Goal: Task Accomplishment & Management: Complete application form

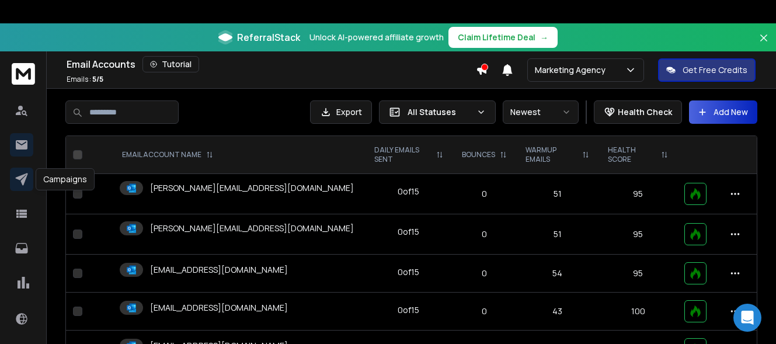
click at [29, 174] on link at bounding box center [21, 178] width 23 height 23
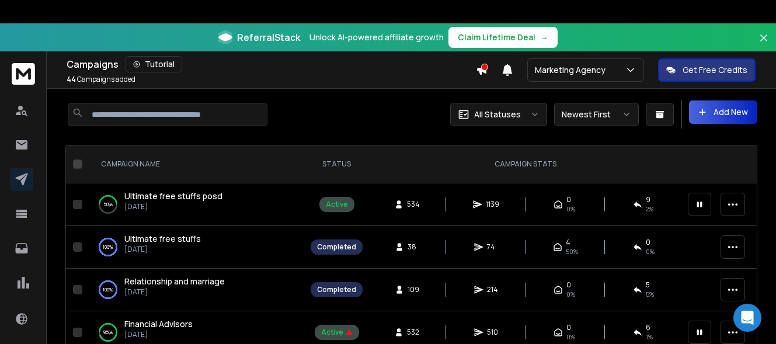
click at [260, 197] on div "50 % Ultimate free stuffs posd [DATE]" at bounding box center [195, 204] width 193 height 28
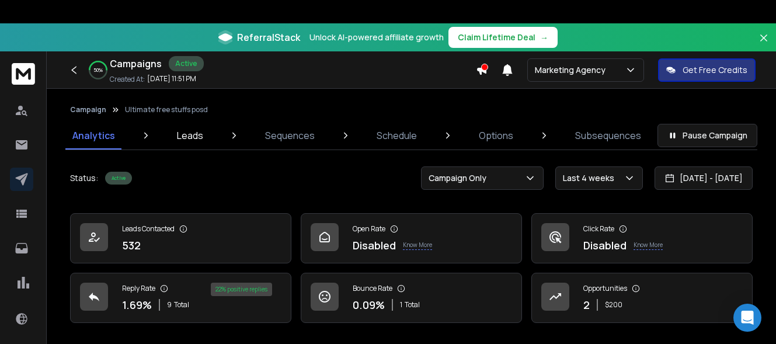
click at [179, 132] on p "Leads" at bounding box center [190, 135] width 26 height 14
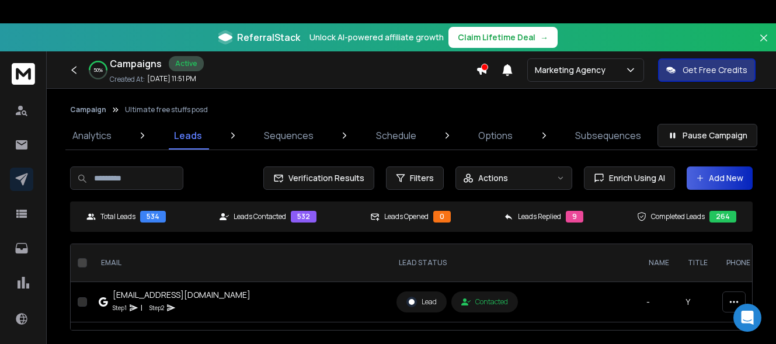
click at [745, 173] on button "Add New" at bounding box center [719, 177] width 66 height 23
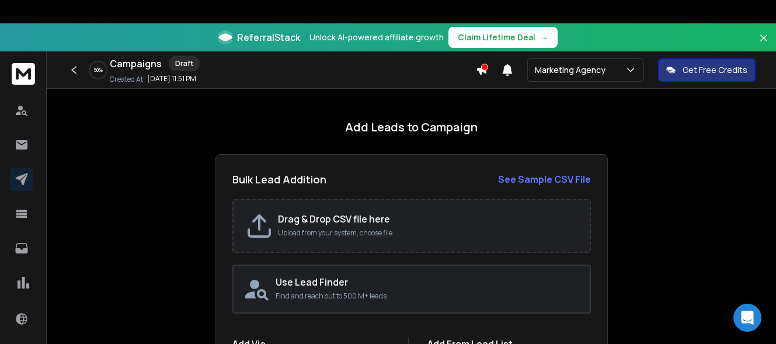
click at [488, 214] on h2 "Drag & Drop CSV file here" at bounding box center [428, 219] width 300 height 14
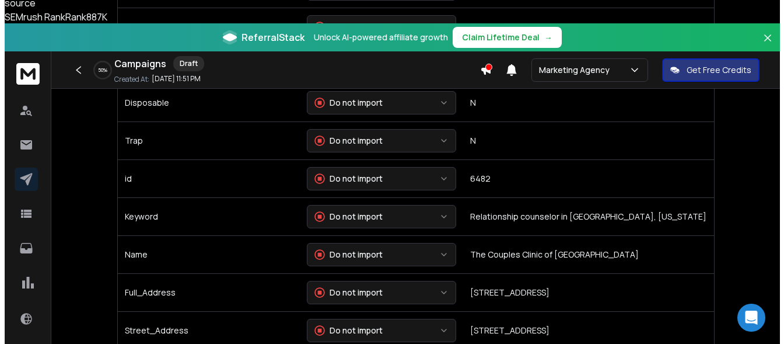
scroll to position [467, 0]
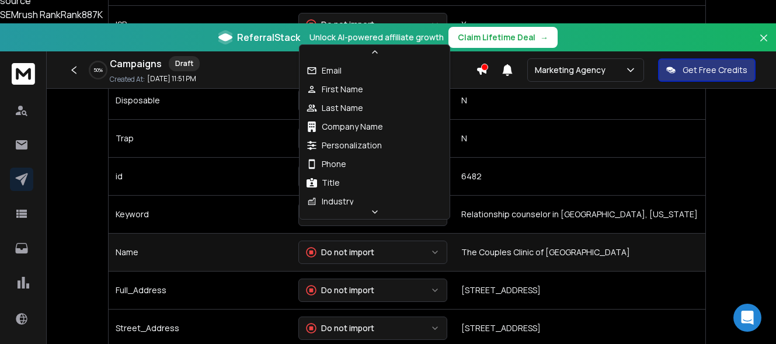
click at [396, 240] on button "Do not import" at bounding box center [372, 251] width 149 height 23
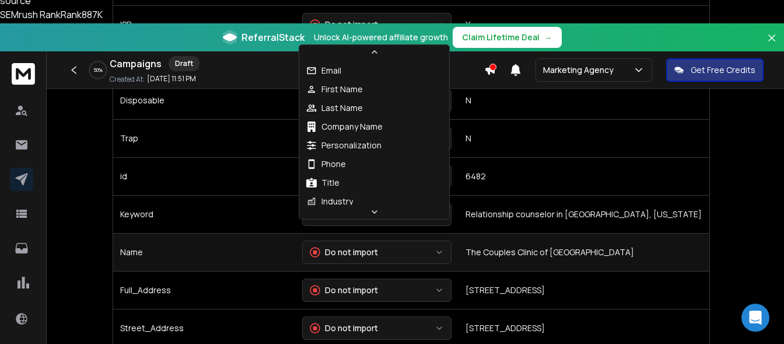
scroll to position [118, 0]
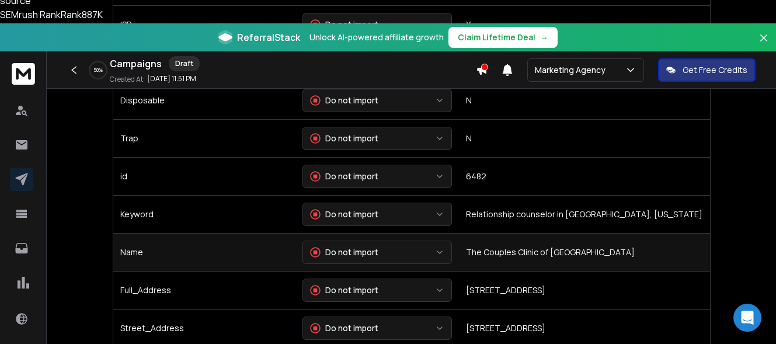
click at [414, 240] on button "Do not import" at bounding box center [376, 251] width 149 height 23
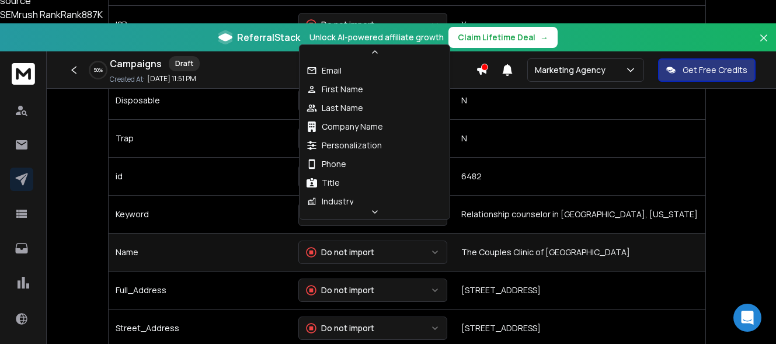
click at [414, 240] on button "Do not import" at bounding box center [372, 251] width 149 height 23
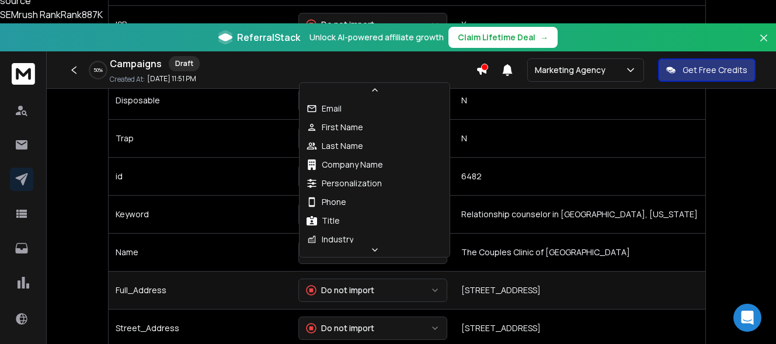
click at [406, 278] on button "Do not import" at bounding box center [372, 289] width 149 height 23
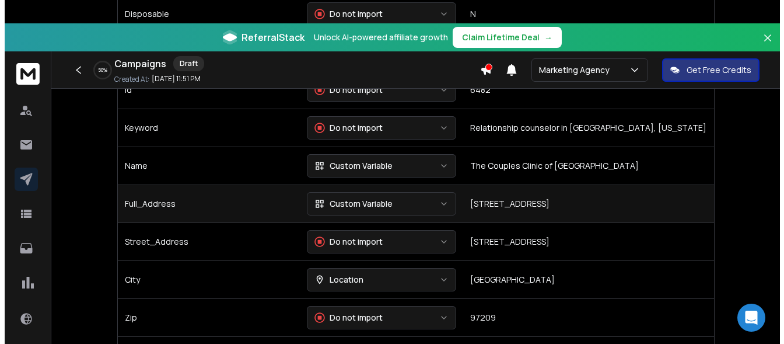
scroll to position [584, 0]
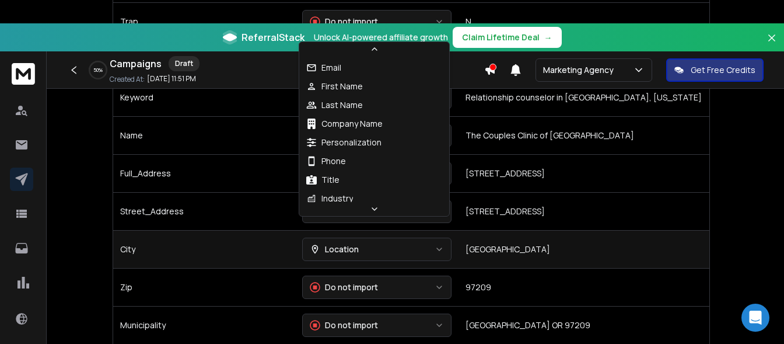
click at [420, 238] on button "Location" at bounding box center [376, 249] width 149 height 23
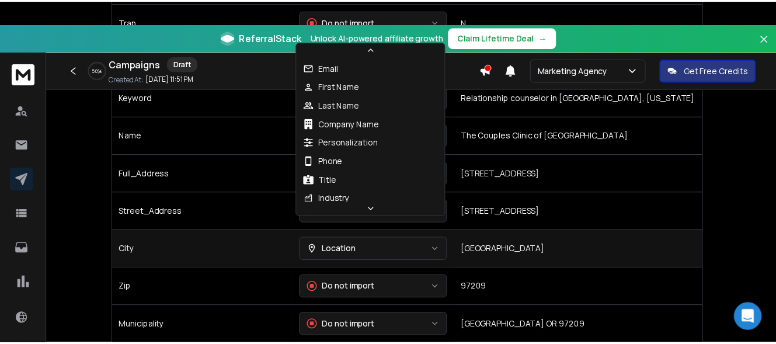
scroll to position [81, 0]
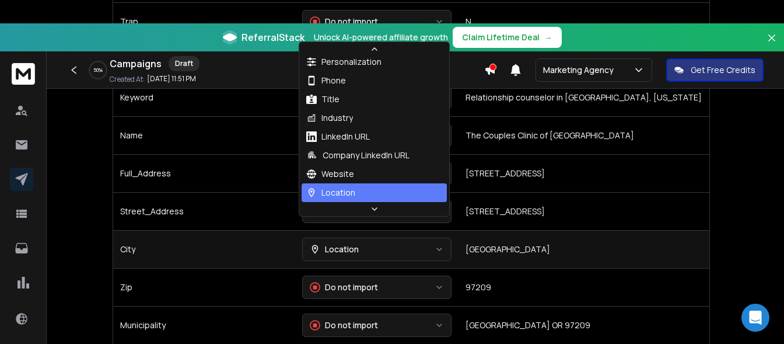
click at [669, 240] on td "[GEOGRAPHIC_DATA]" at bounding box center [584, 249] width 251 height 38
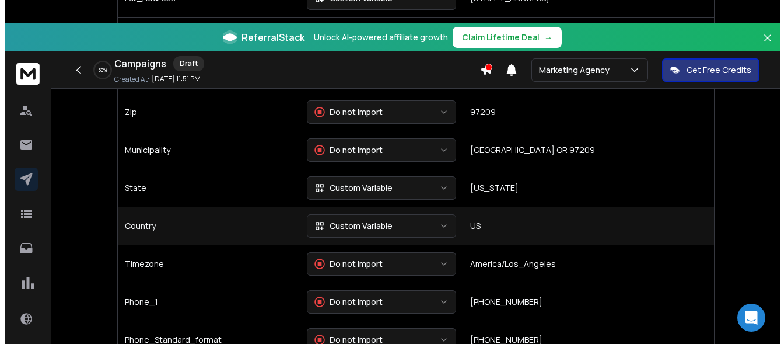
scroll to position [817, 0]
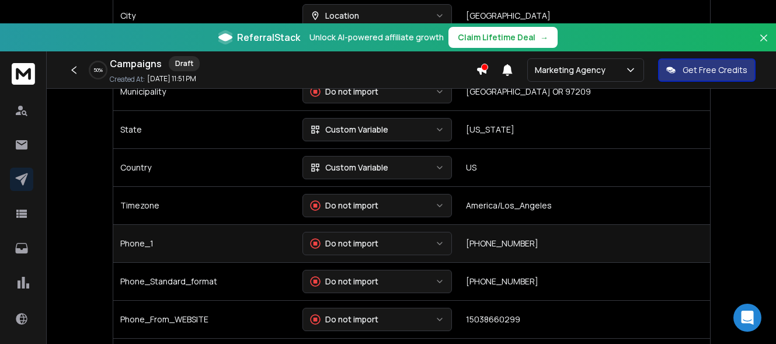
click at [383, 232] on button "Do not import" at bounding box center [376, 243] width 149 height 23
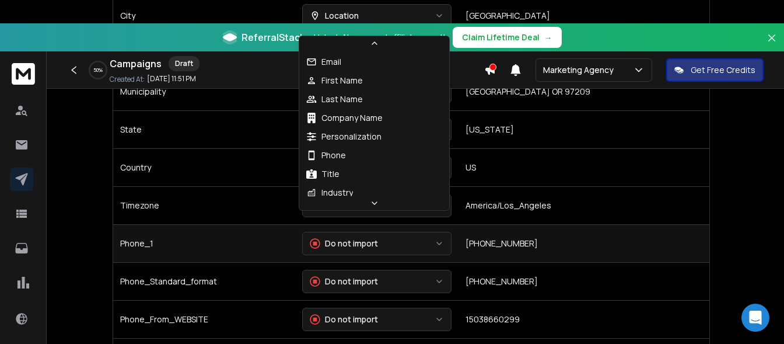
scroll to position [118, 0]
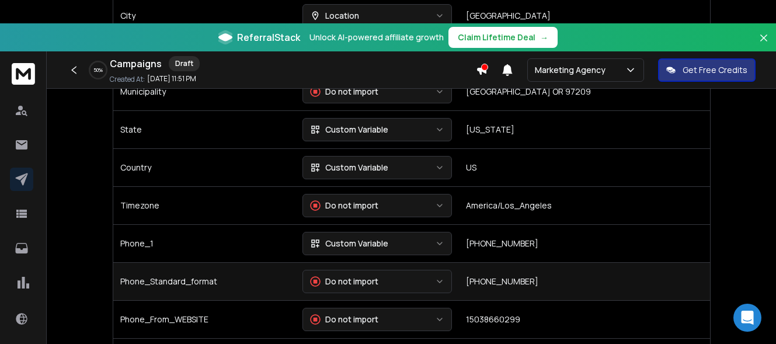
click at [390, 270] on button "Do not import" at bounding box center [376, 281] width 149 height 23
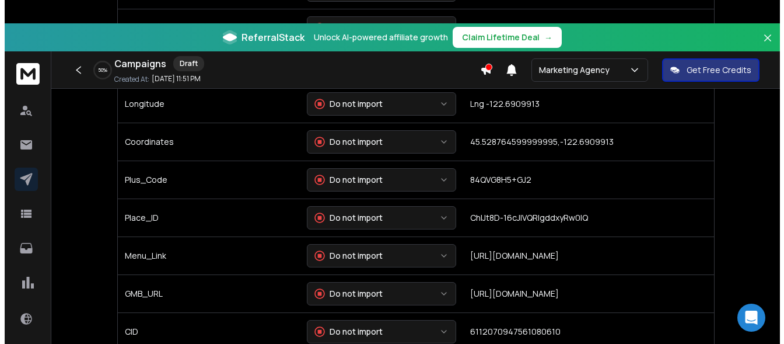
scroll to position [1459, 0]
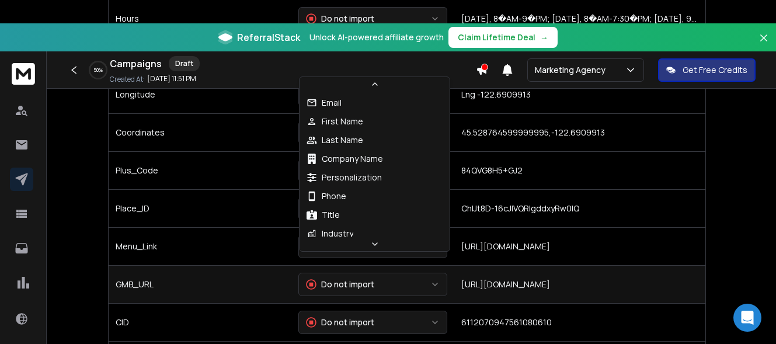
click at [400, 274] on button "Do not import" at bounding box center [372, 284] width 149 height 23
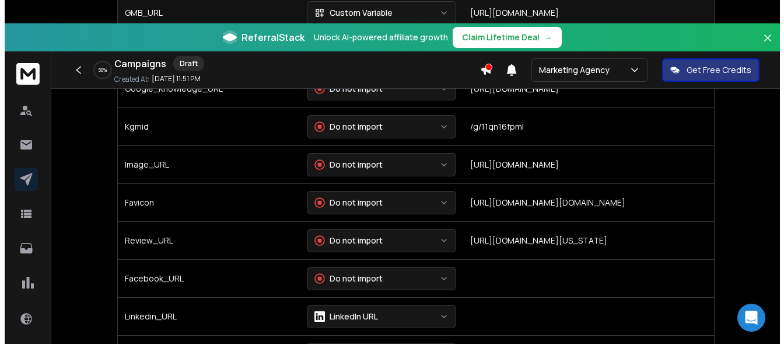
scroll to position [1751, 0]
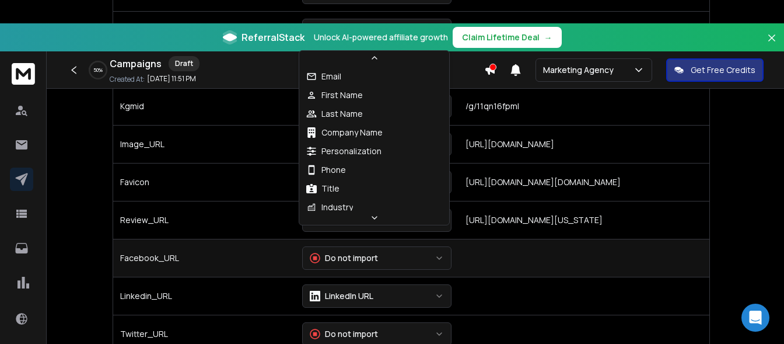
click at [386, 246] on button "Do not import" at bounding box center [376, 257] width 149 height 23
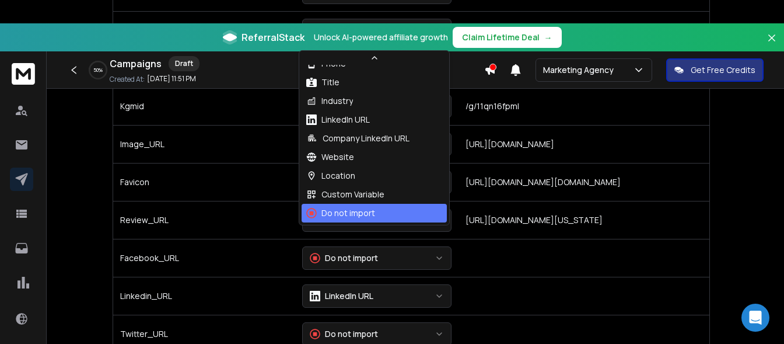
scroll to position [106, 0]
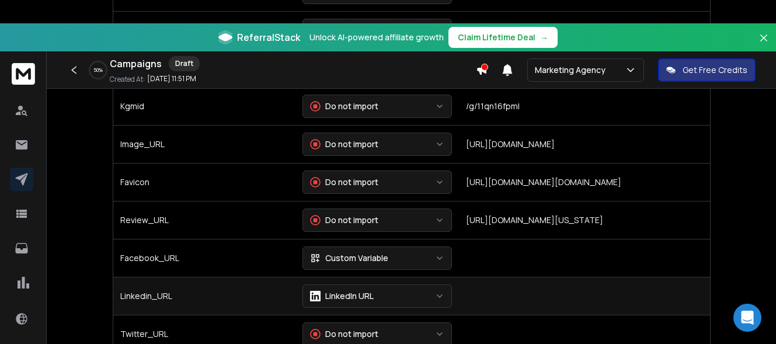
click at [381, 284] on button "LinkedIn URL" at bounding box center [376, 295] width 149 height 23
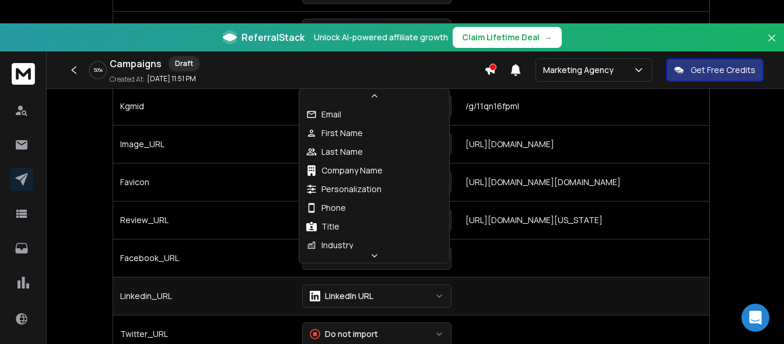
scroll to position [25, 0]
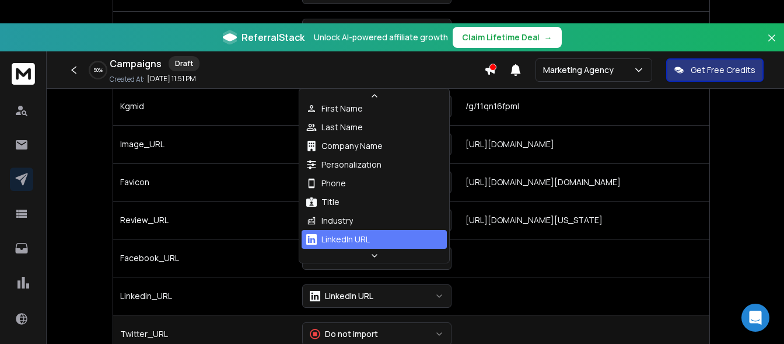
click at [399, 322] on button "Do not import" at bounding box center [376, 333] width 149 height 23
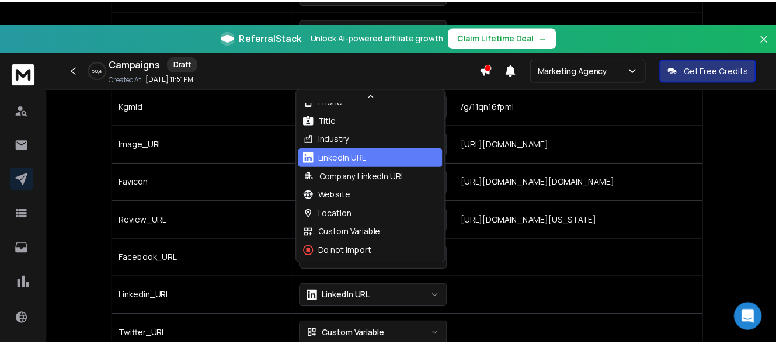
scroll to position [106, 0]
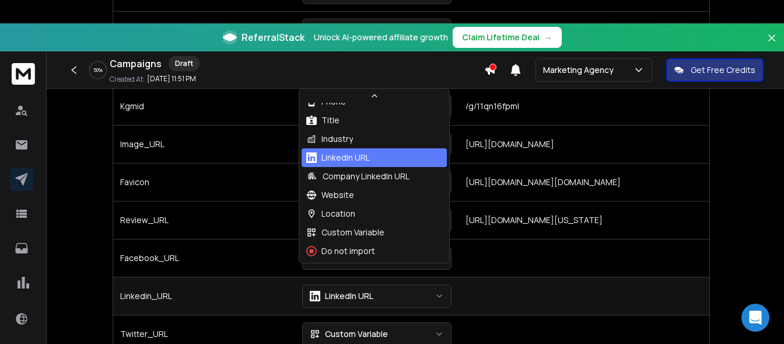
click at [536, 279] on td at bounding box center [584, 296] width 251 height 38
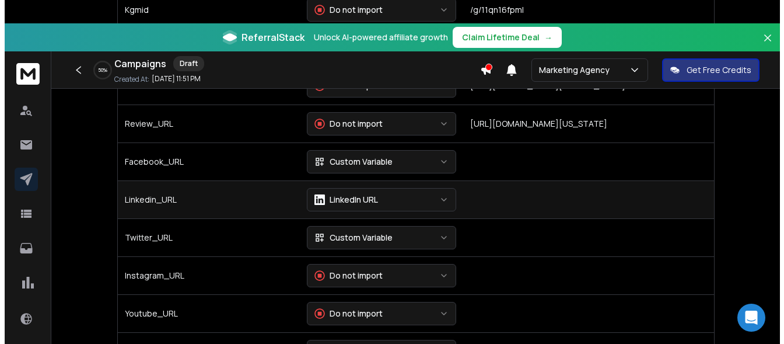
scroll to position [1868, 0]
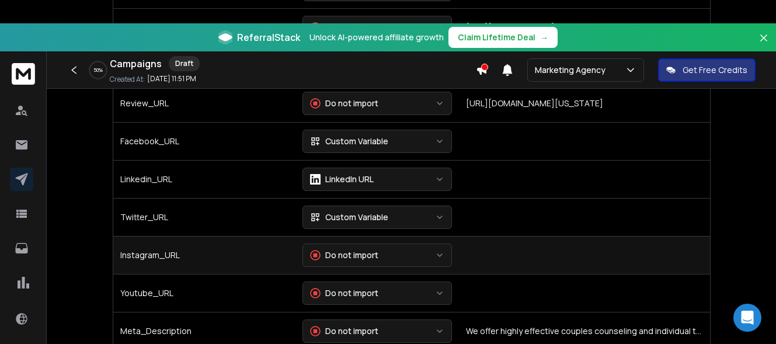
click at [407, 243] on button "Do not import" at bounding box center [376, 254] width 149 height 23
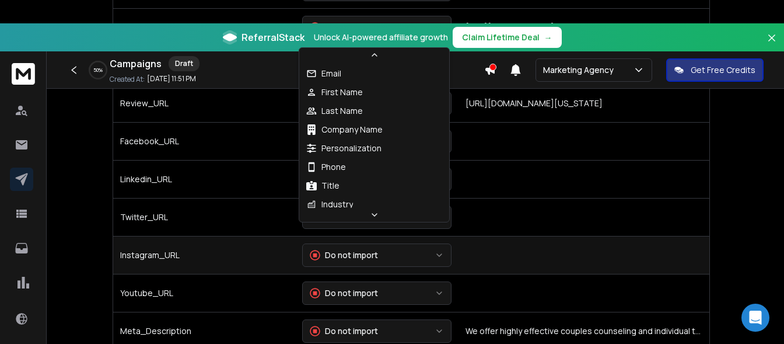
scroll to position [118, 0]
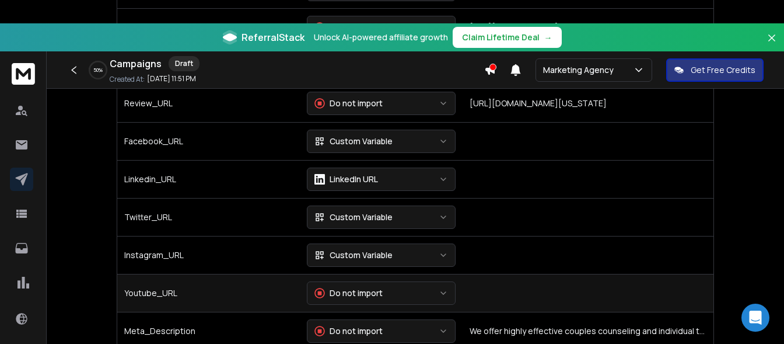
click at [423, 281] on button "Do not import" at bounding box center [381, 292] width 149 height 23
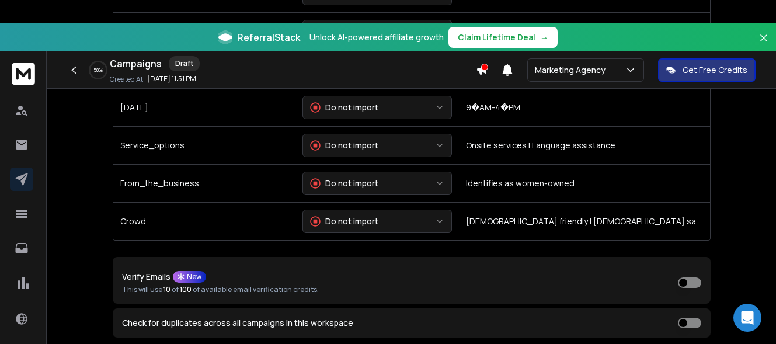
scroll to position [2601, 0]
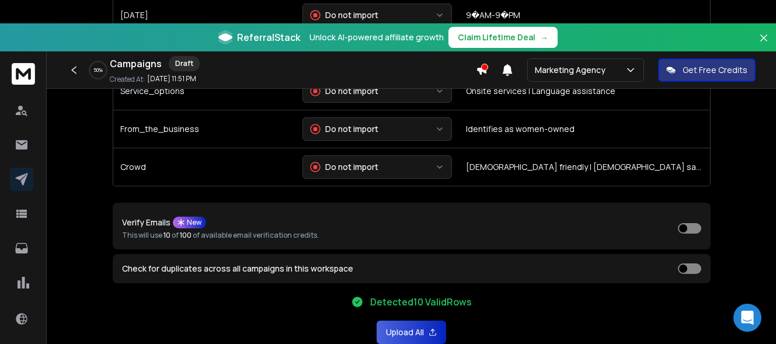
click at [694, 263] on button "Check for duplicates across all campaigns in this workspace" at bounding box center [689, 268] width 23 height 11
click at [430, 320] on button "Upload All" at bounding box center [410, 331] width 69 height 23
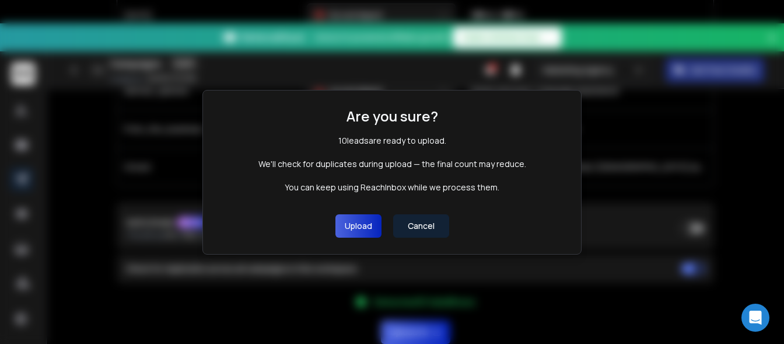
click at [369, 222] on button "Upload" at bounding box center [359, 225] width 46 height 23
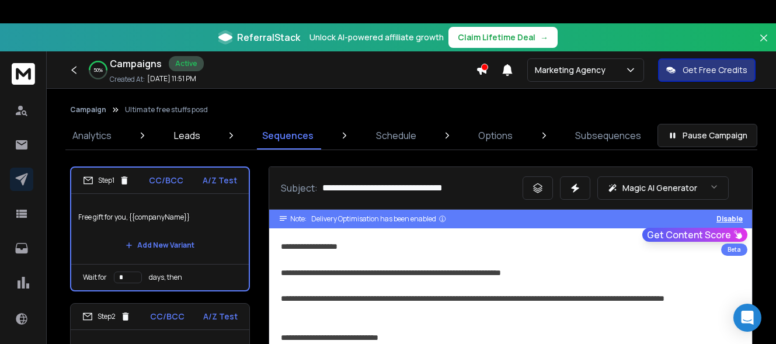
click at [186, 132] on p "Leads" at bounding box center [187, 135] width 26 height 14
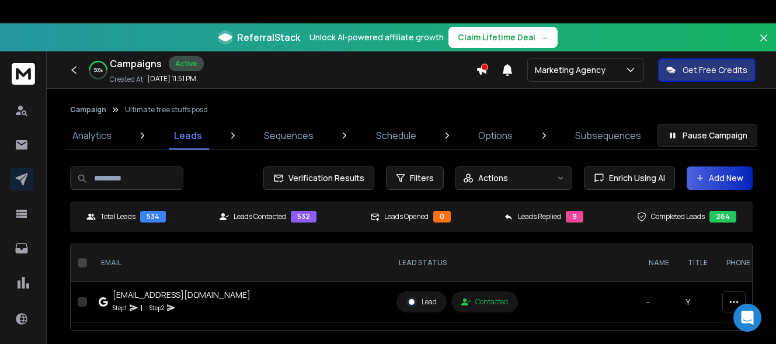
click at [743, 172] on button "Add New" at bounding box center [719, 177] width 66 height 23
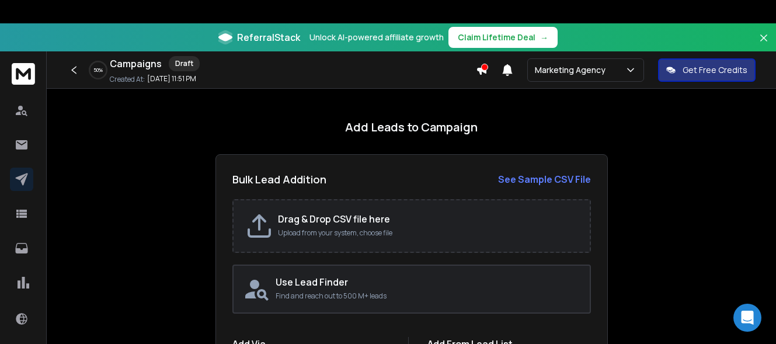
click at [552, 218] on h2 "Drag & Drop CSV file here" at bounding box center [428, 219] width 300 height 14
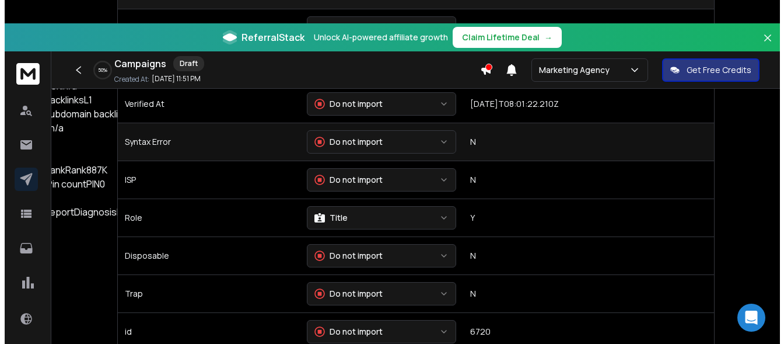
scroll to position [409, 0]
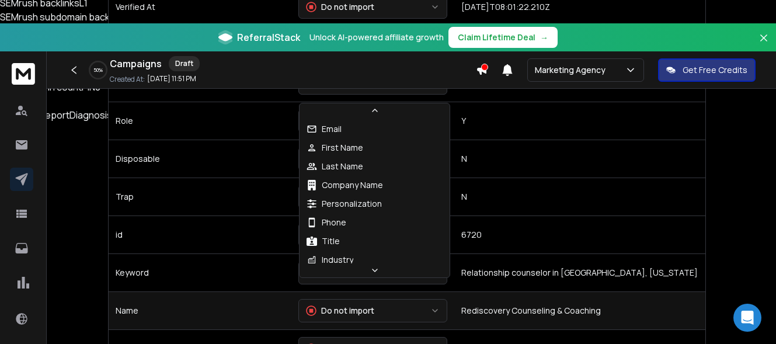
click at [395, 299] on button "Do not import" at bounding box center [372, 310] width 149 height 23
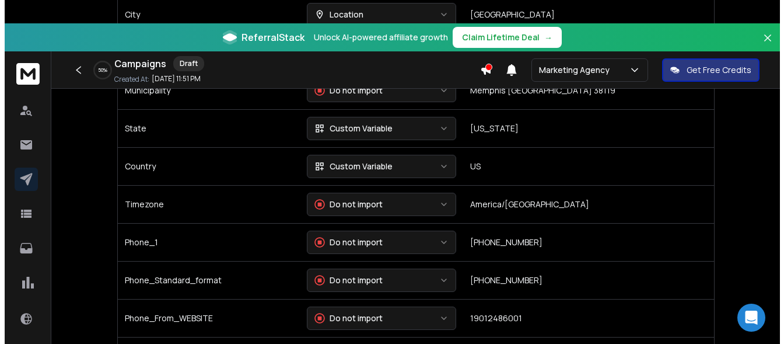
scroll to position [875, 0]
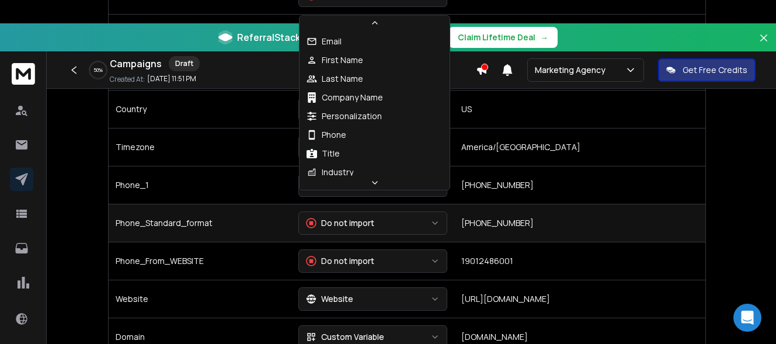
click at [364, 217] on div "Do not import" at bounding box center [340, 223] width 68 height 12
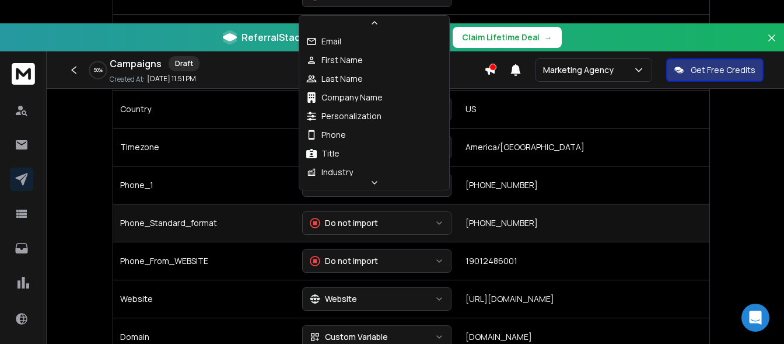
scroll to position [118, 0]
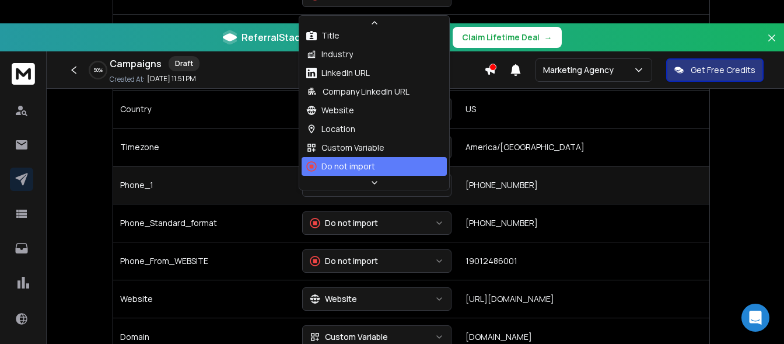
drag, startPoint x: 361, startPoint y: 144, endPoint x: 364, endPoint y: 150, distance: 6.8
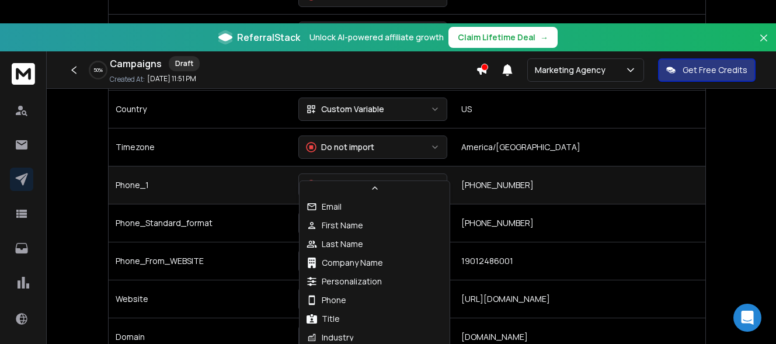
click at [361, 176] on button "Do not import" at bounding box center [372, 184] width 149 height 23
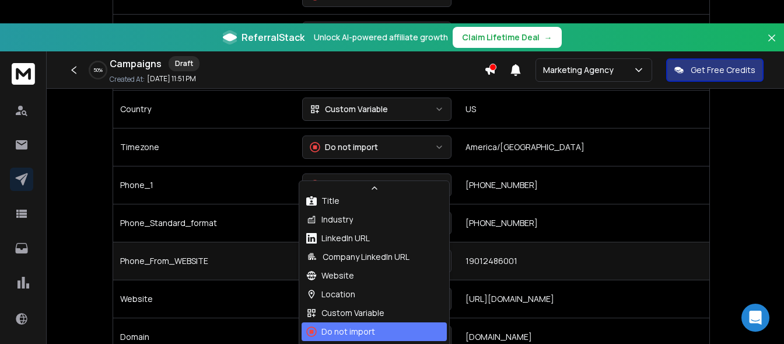
drag, startPoint x: 362, startPoint y: 309, endPoint x: 359, endPoint y: 257, distance: 52.0
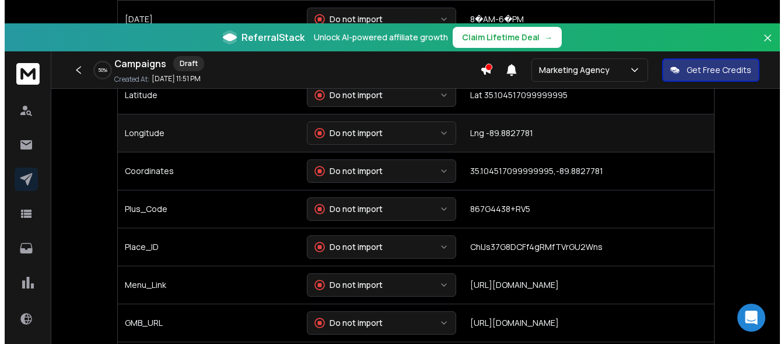
scroll to position [1692, 0]
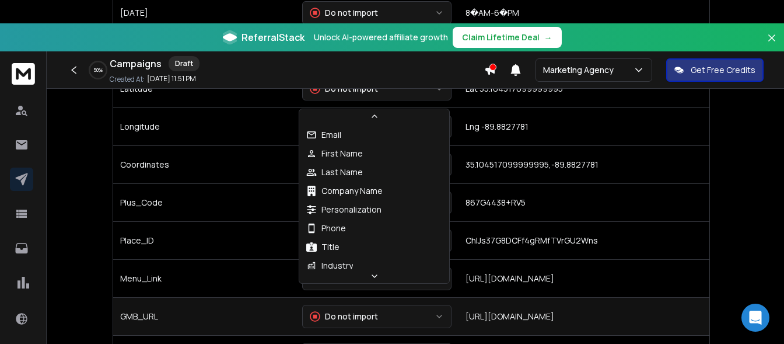
click at [392, 305] on button "Do not import" at bounding box center [376, 316] width 149 height 23
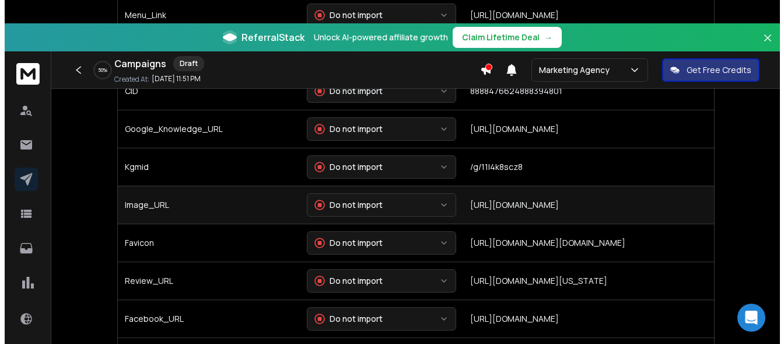
scroll to position [1984, 0]
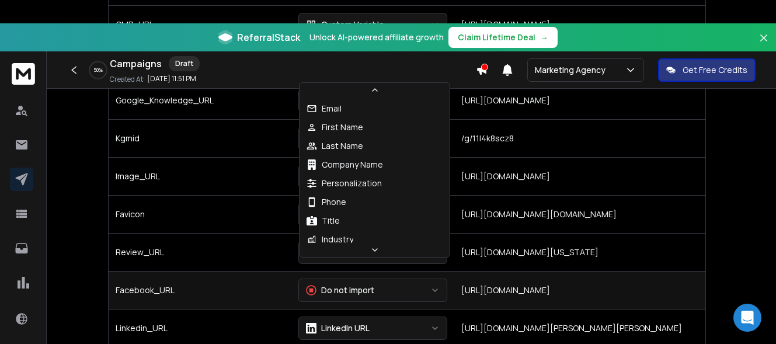
click at [407, 278] on button "Do not import" at bounding box center [372, 289] width 149 height 23
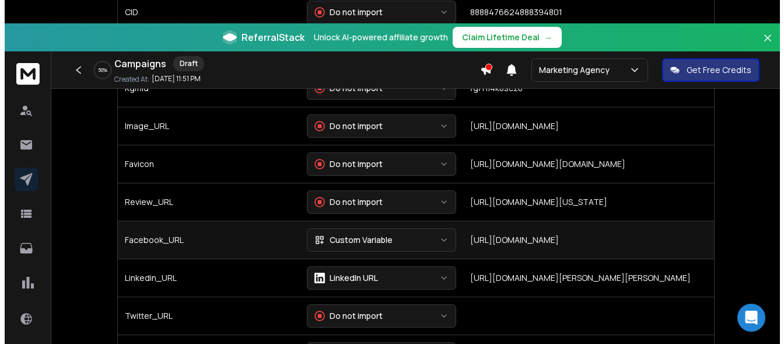
scroll to position [2101, 0]
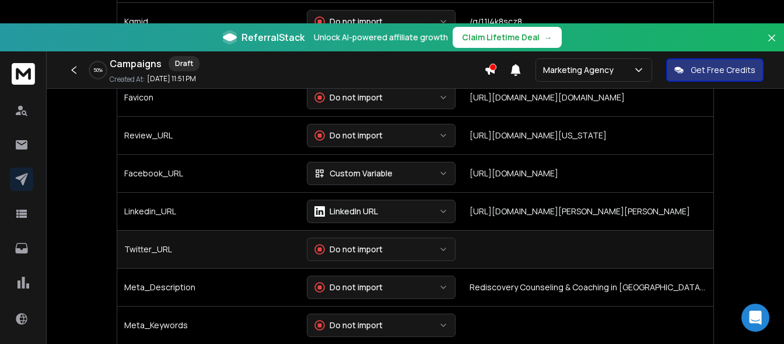
click at [397, 238] on button "Do not import" at bounding box center [381, 249] width 149 height 23
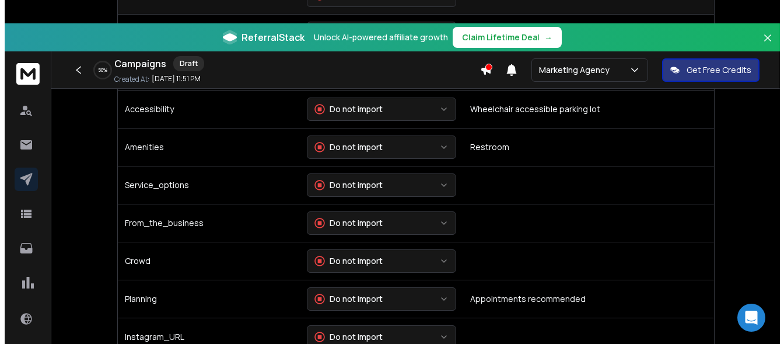
scroll to position [2451, 0]
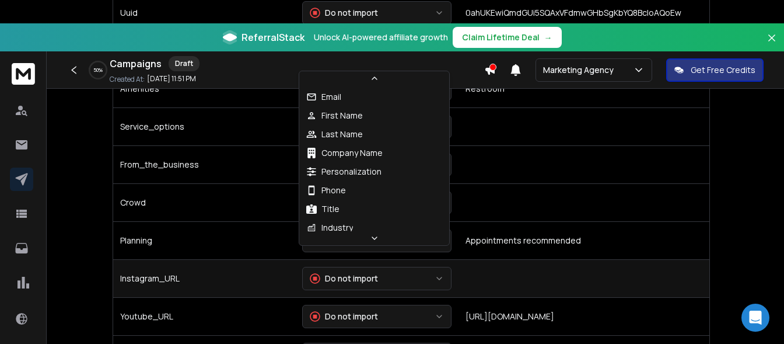
click at [395, 267] on button "Do not import" at bounding box center [376, 278] width 149 height 23
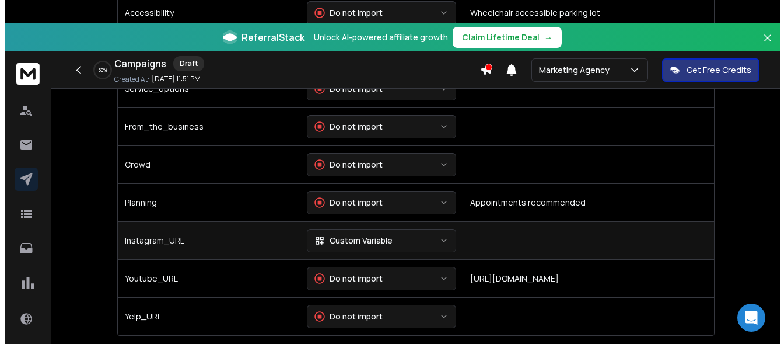
scroll to position [2509, 0]
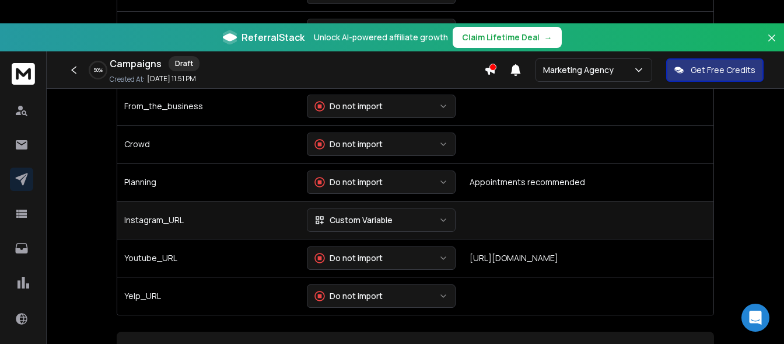
click at [409, 246] on button "Do not import" at bounding box center [381, 257] width 149 height 23
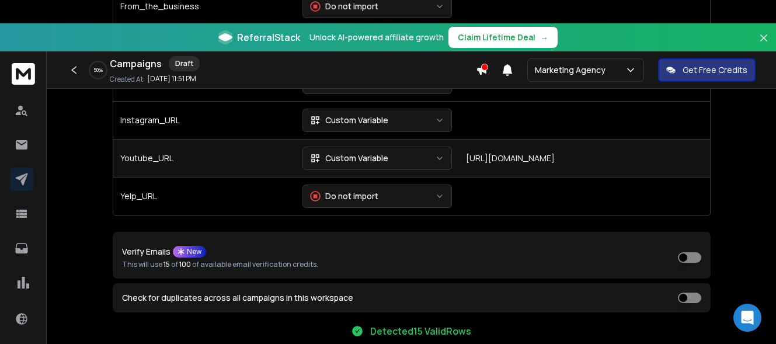
scroll to position [2626, 0]
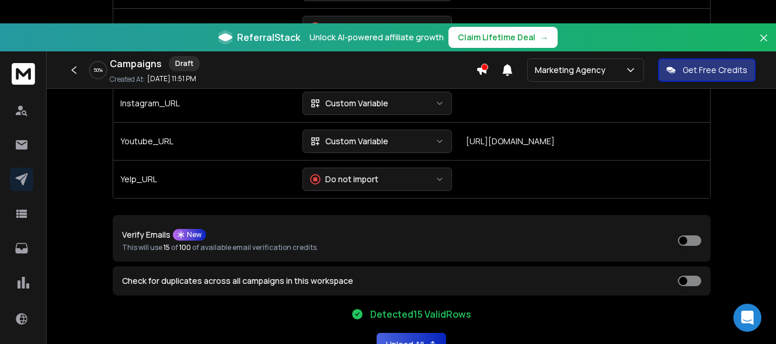
click at [696, 275] on button "Check for duplicates across all campaigns in this workspace" at bounding box center [689, 280] width 23 height 11
click at [432, 340] on icon at bounding box center [432, 344] width 8 height 8
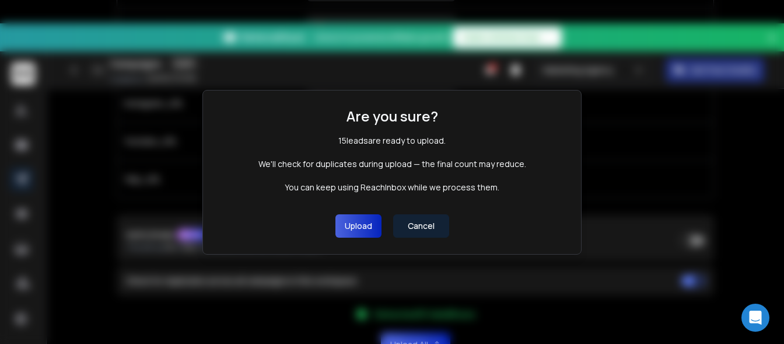
drag, startPoint x: 418, startPoint y: 226, endPoint x: 419, endPoint y: 233, distance: 7.1
click at [418, 226] on button "Cancel" at bounding box center [421, 225] width 56 height 23
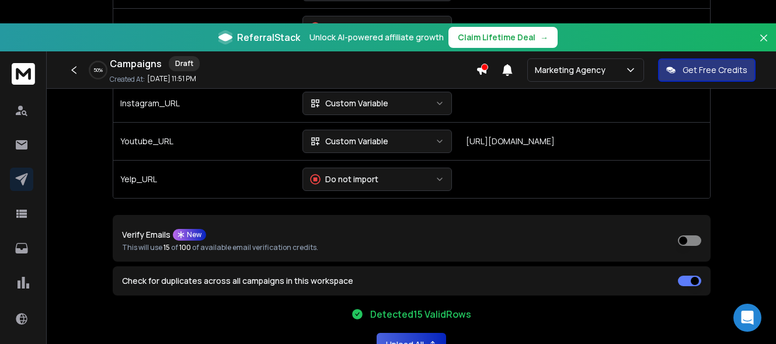
click at [430, 333] on button "Upload All" at bounding box center [410, 344] width 69 height 23
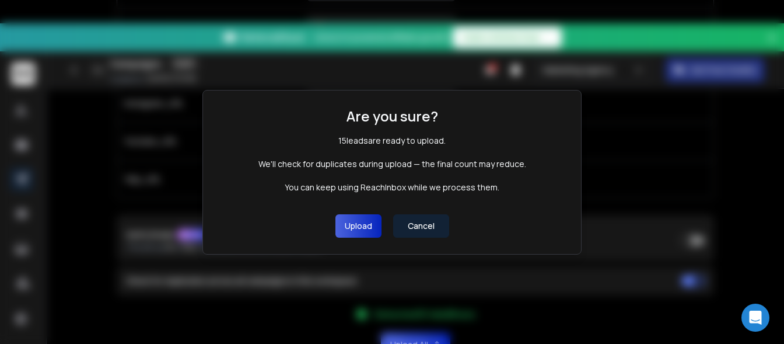
click at [374, 223] on button "Upload" at bounding box center [359, 225] width 46 height 23
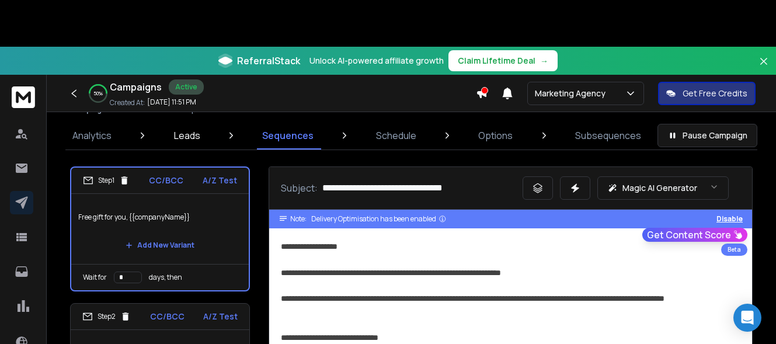
click at [179, 135] on p "Leads" at bounding box center [187, 135] width 26 height 14
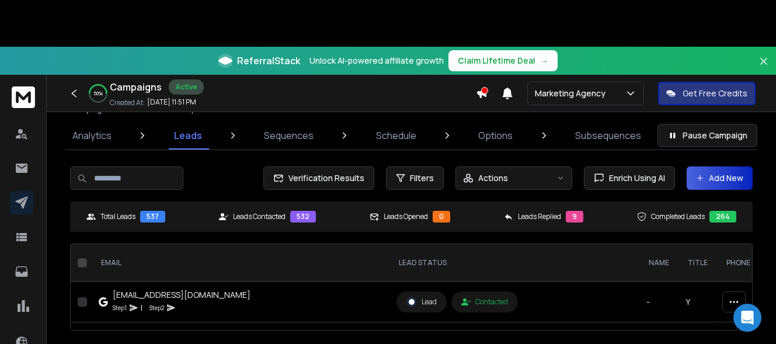
click at [747, 175] on button "Add New" at bounding box center [719, 177] width 66 height 23
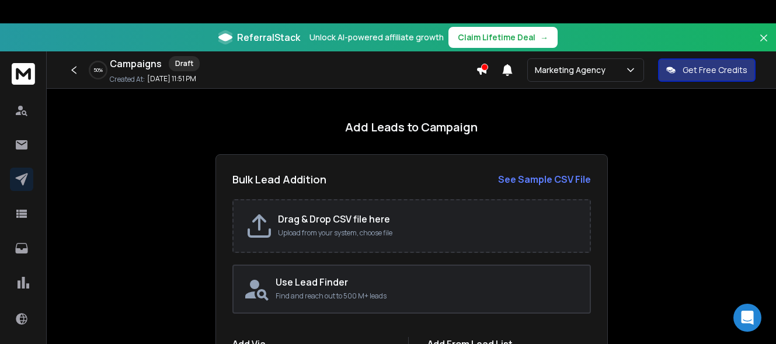
click at [529, 215] on h2 "Drag & Drop CSV file here" at bounding box center [428, 219] width 300 height 14
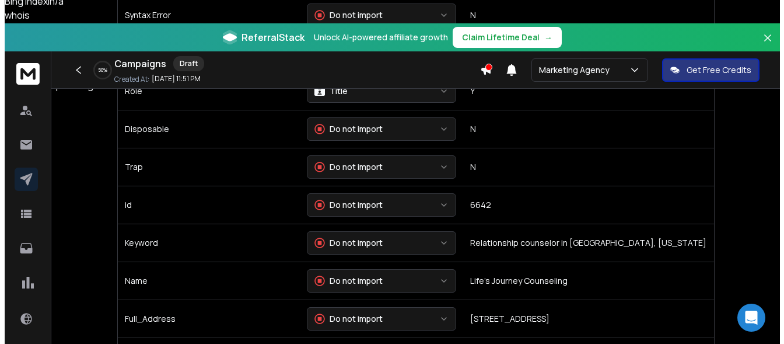
scroll to position [467, 0]
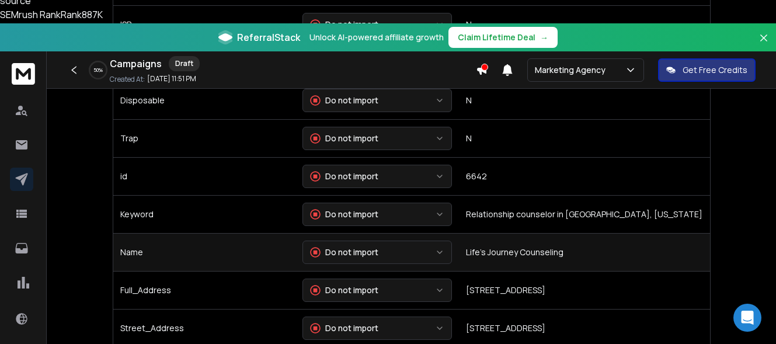
click at [402, 240] on button "Do not import" at bounding box center [376, 251] width 149 height 23
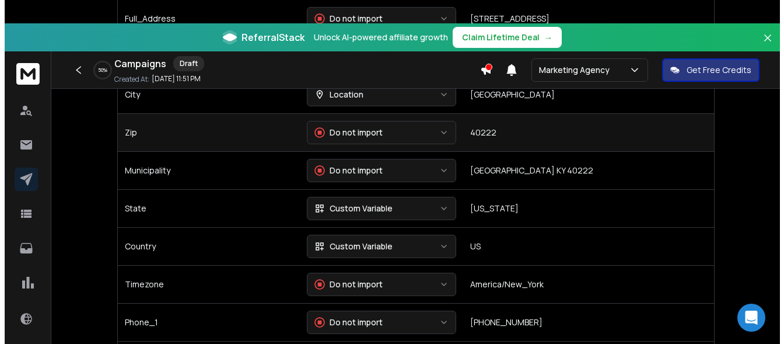
scroll to position [759, 0]
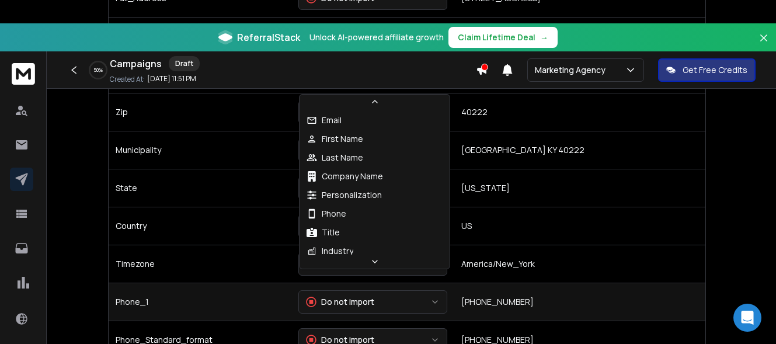
click at [410, 290] on button "Do not import" at bounding box center [372, 301] width 149 height 23
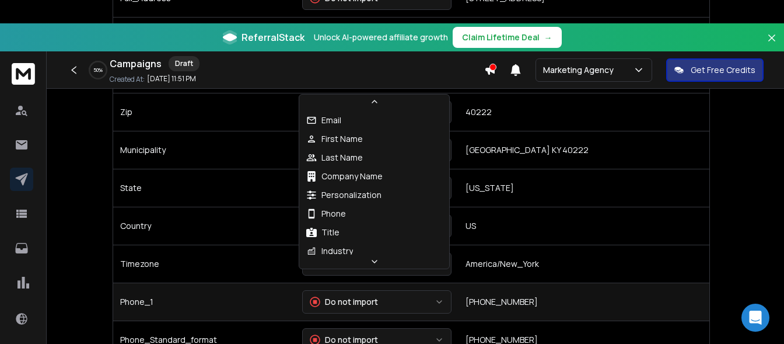
scroll to position [118, 0]
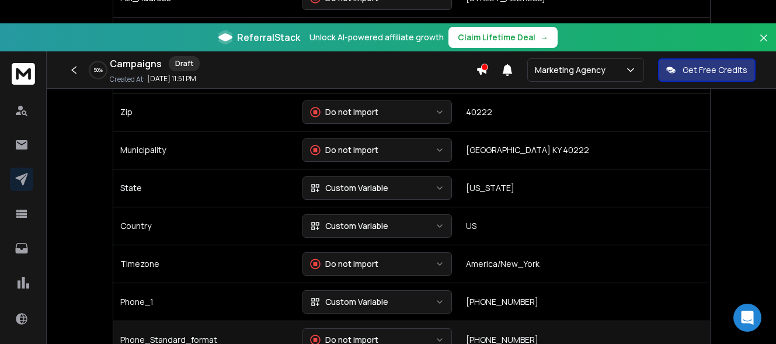
click at [382, 328] on button "Do not import" at bounding box center [376, 339] width 149 height 23
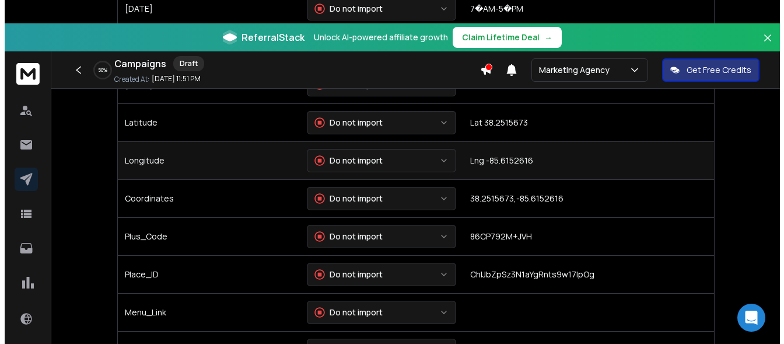
scroll to position [1692, 0]
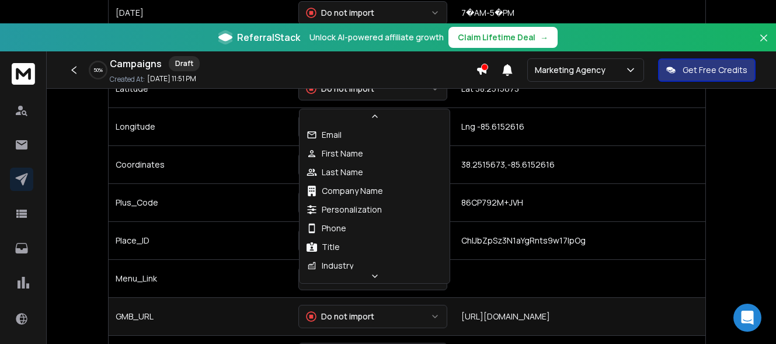
click at [396, 305] on button "Do not import" at bounding box center [372, 316] width 149 height 23
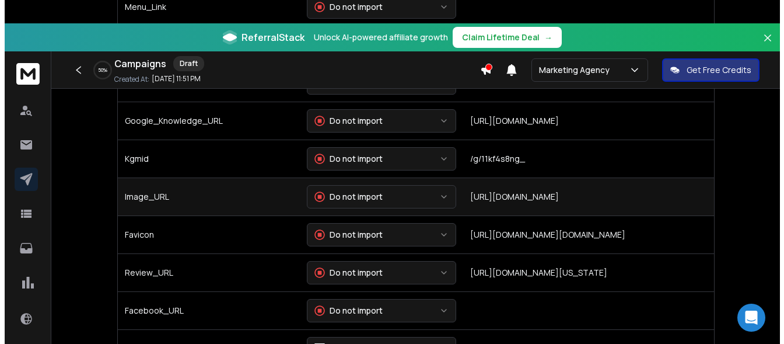
scroll to position [1984, 0]
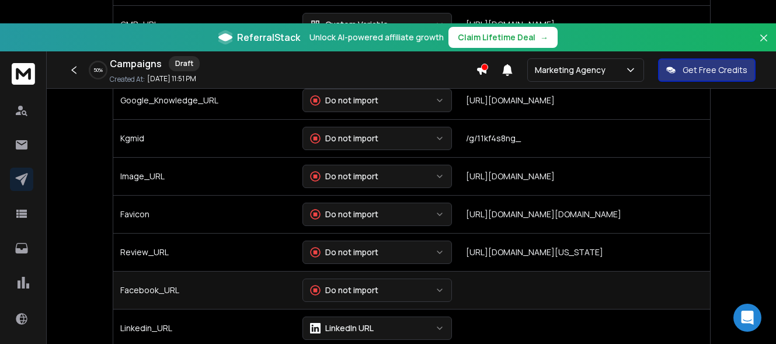
click at [399, 278] on button "Do not import" at bounding box center [376, 289] width 149 height 23
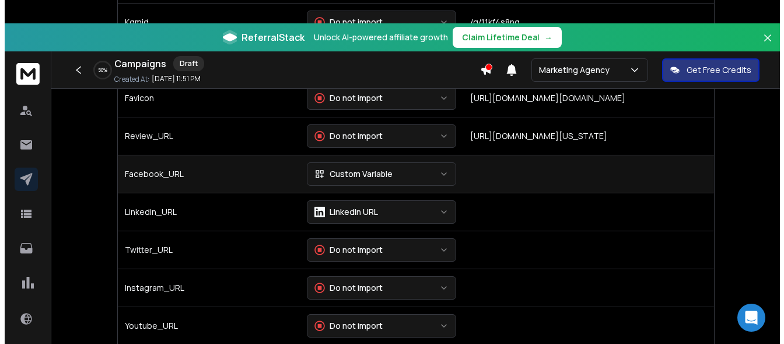
scroll to position [2101, 0]
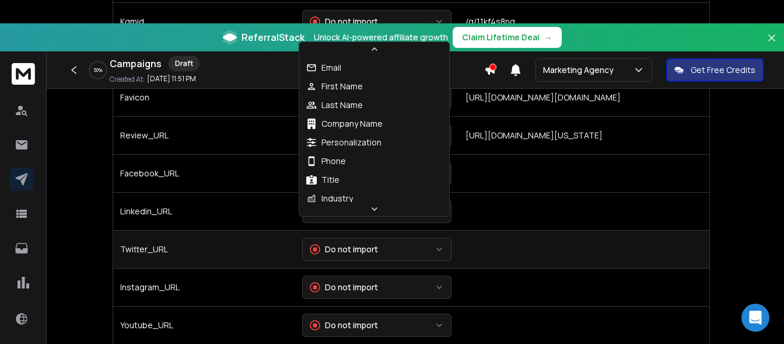
click at [402, 238] on button "Do not import" at bounding box center [376, 249] width 149 height 23
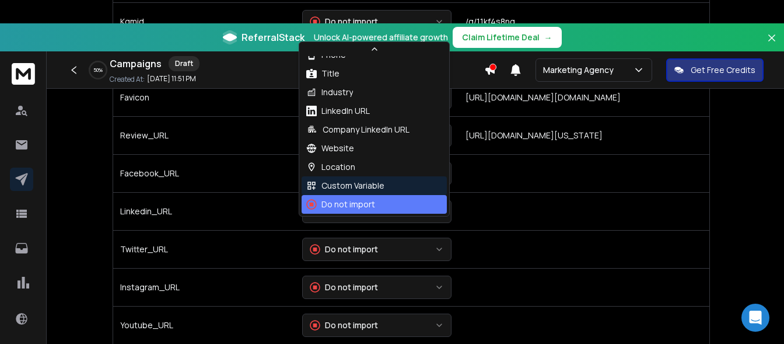
scroll to position [106, 0]
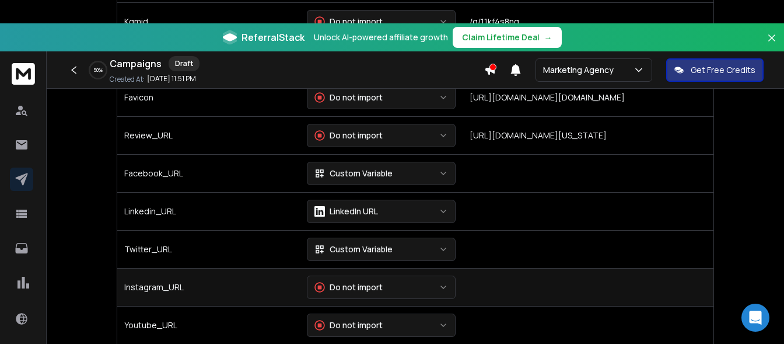
click at [401, 275] on button "Do not import" at bounding box center [381, 286] width 149 height 23
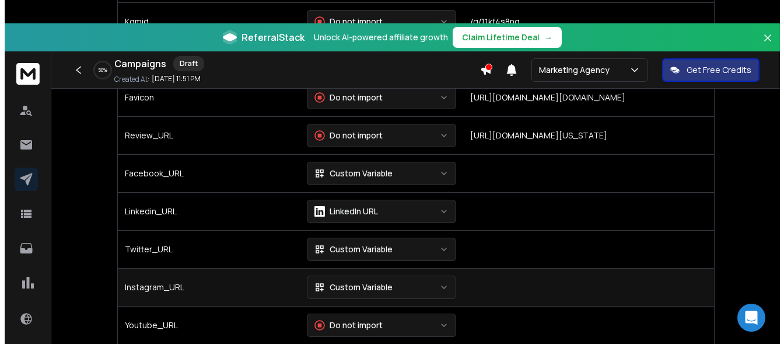
scroll to position [2159, 0]
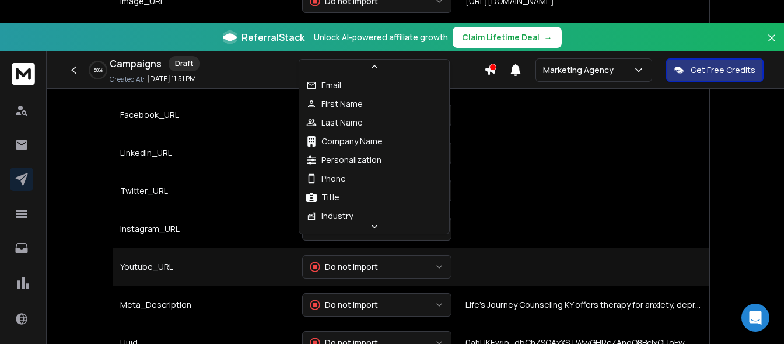
click at [410, 255] on button "Do not import" at bounding box center [376, 266] width 149 height 23
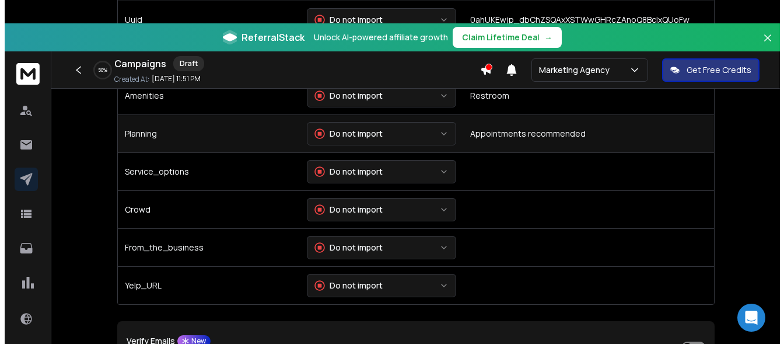
scroll to position [2509, 0]
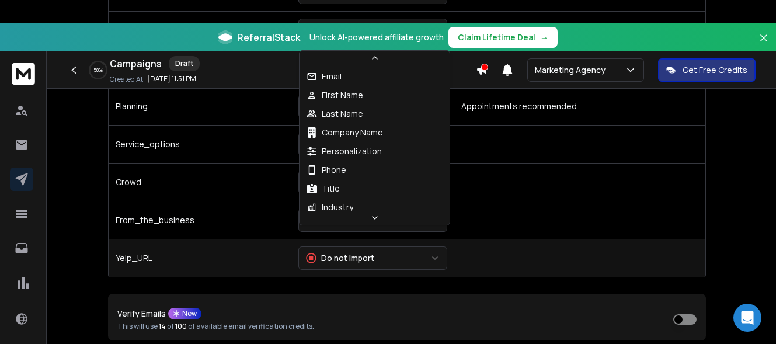
click at [399, 246] on button "Do not import" at bounding box center [372, 257] width 149 height 23
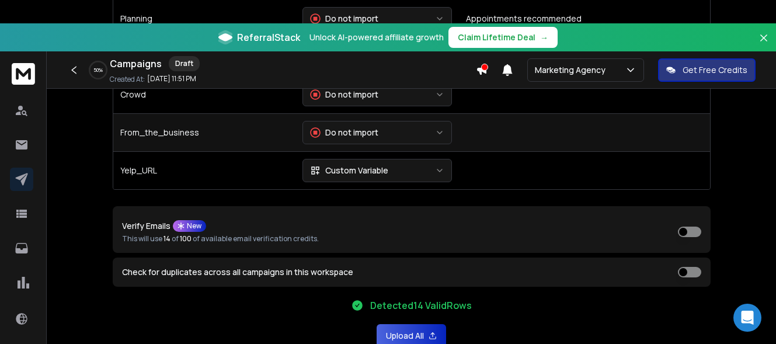
scroll to position [2601, 0]
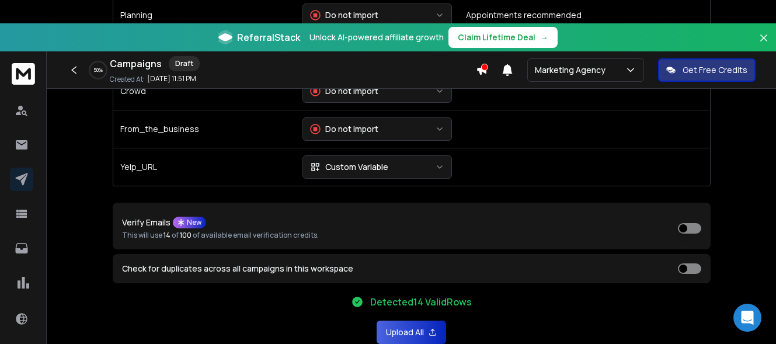
click at [695, 263] on button "Check for duplicates across all campaigns in this workspace" at bounding box center [689, 268] width 23 height 11
click at [420, 320] on button "Upload All" at bounding box center [410, 331] width 69 height 23
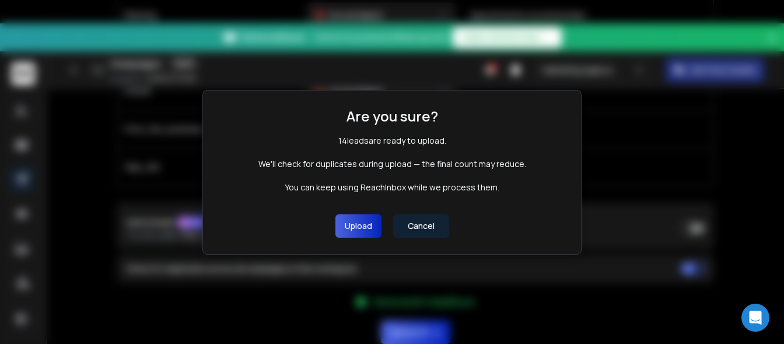
click at [373, 227] on button "Upload" at bounding box center [359, 225] width 46 height 23
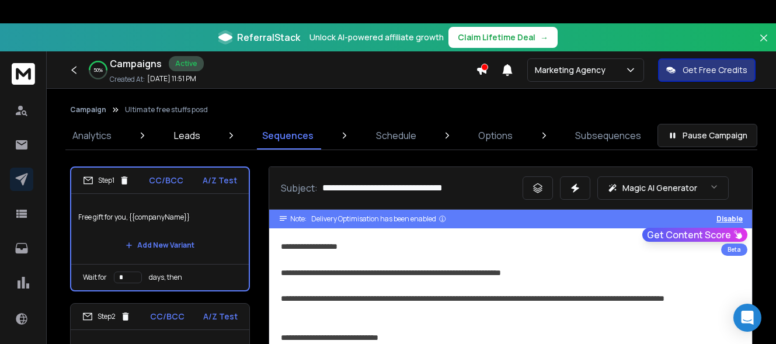
click at [183, 134] on p "Leads" at bounding box center [187, 135] width 26 height 14
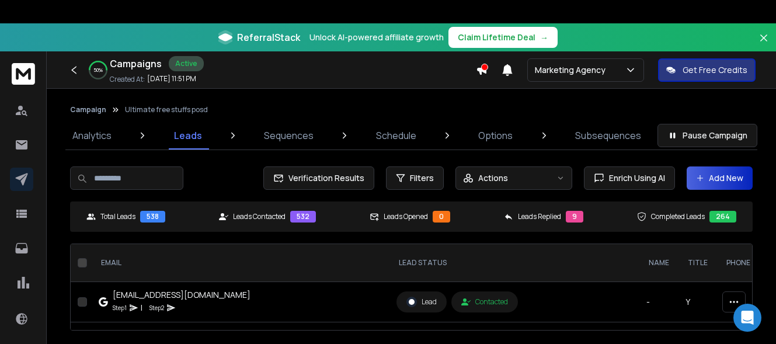
click at [738, 174] on button "Add New" at bounding box center [719, 177] width 66 height 23
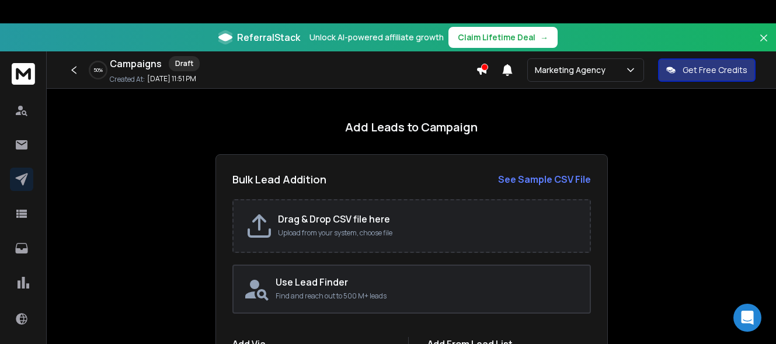
click at [535, 222] on h2 "Drag & Drop CSV file here" at bounding box center [428, 219] width 300 height 14
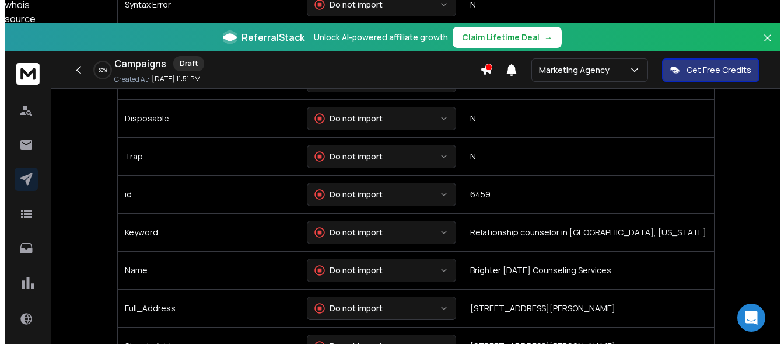
scroll to position [467, 0]
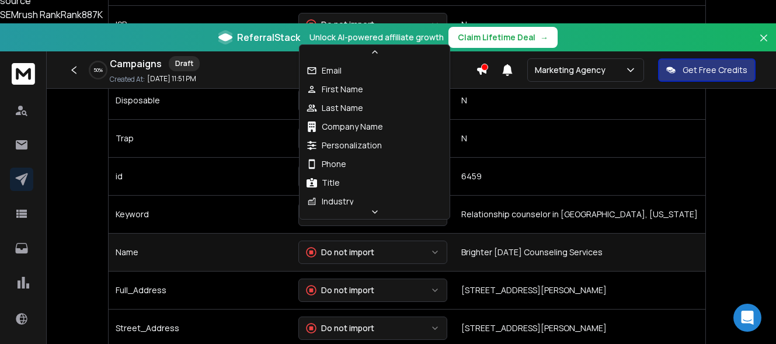
click at [423, 240] on button "Do not import" at bounding box center [372, 251] width 149 height 23
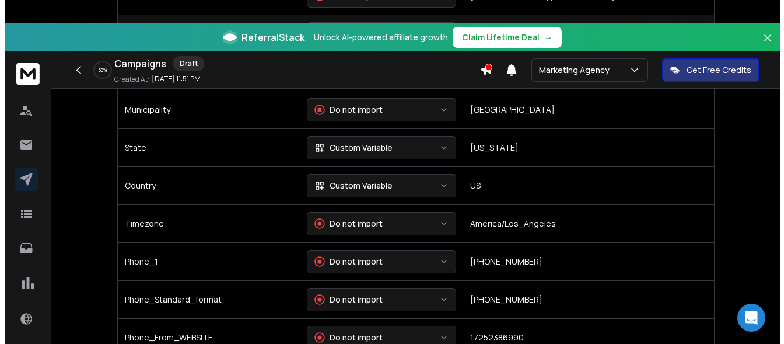
scroll to position [817, 0]
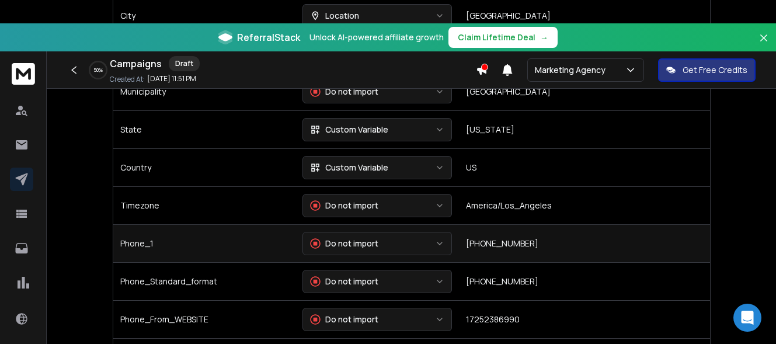
click at [409, 232] on button "Do not import" at bounding box center [376, 243] width 149 height 23
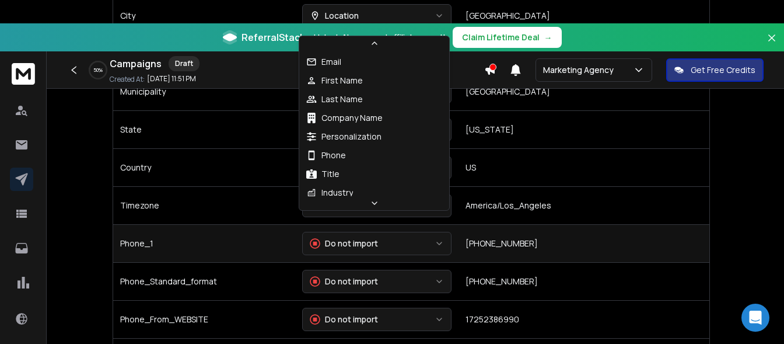
scroll to position [118, 0]
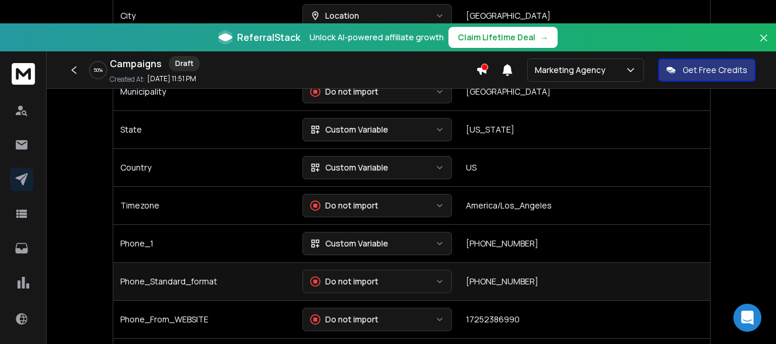
click at [411, 270] on button "Do not import" at bounding box center [376, 281] width 149 height 23
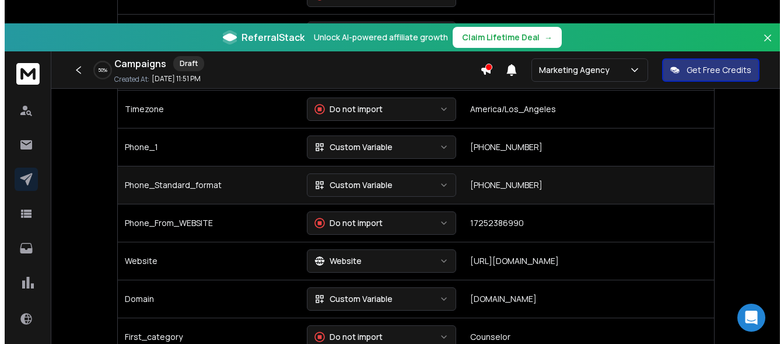
scroll to position [934, 0]
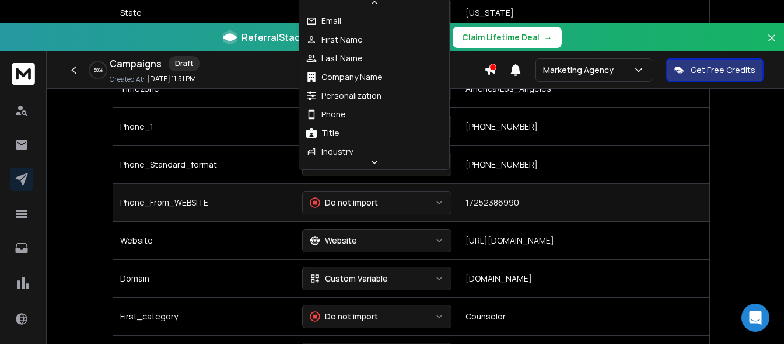
click at [398, 191] on button "Do not import" at bounding box center [376, 202] width 149 height 23
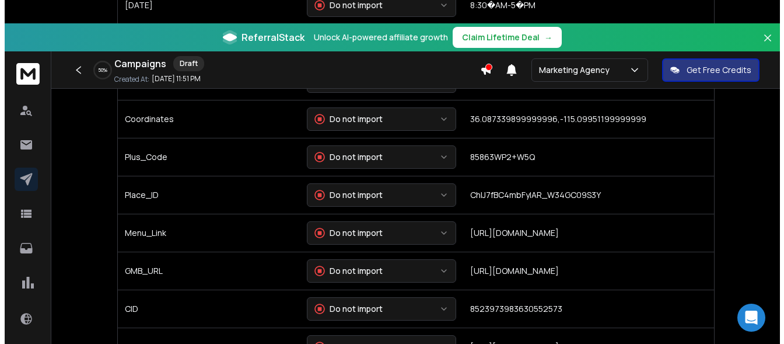
scroll to position [1751, 0]
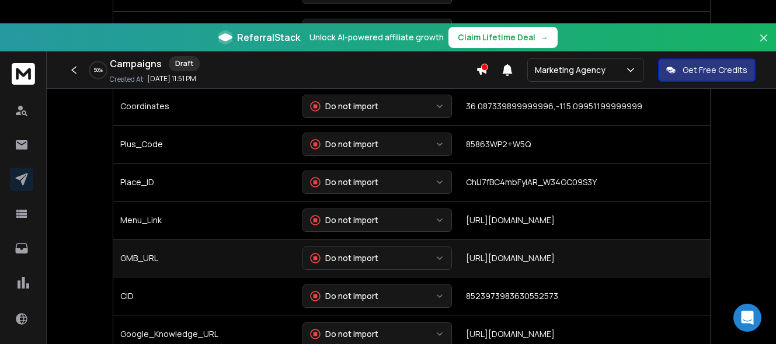
click at [403, 246] on button "Do not import" at bounding box center [376, 257] width 149 height 23
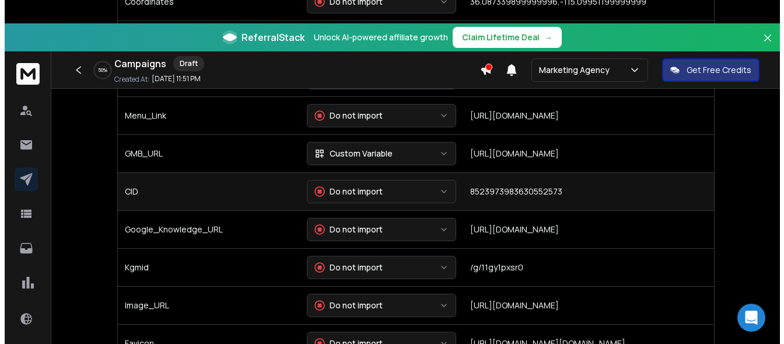
scroll to position [1868, 0]
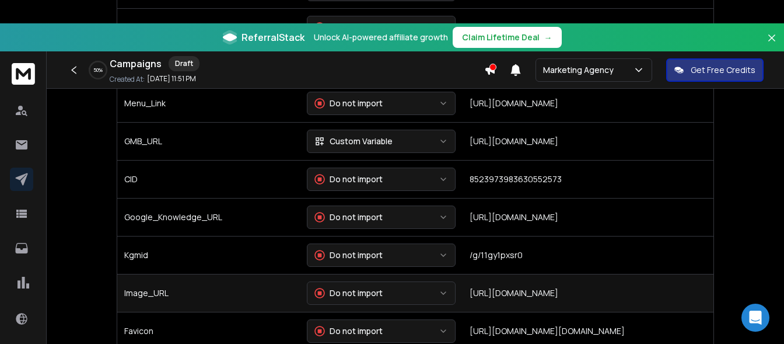
click at [402, 281] on button "Do not import" at bounding box center [381, 292] width 149 height 23
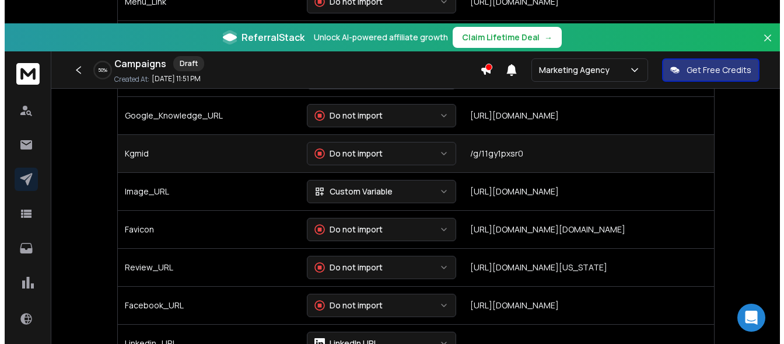
scroll to position [1984, 0]
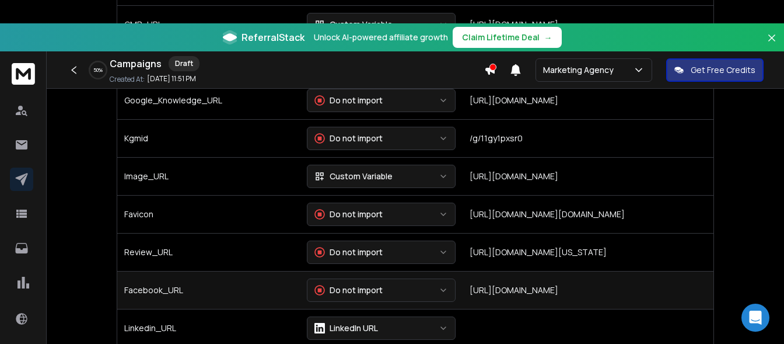
click at [390, 278] on button "Do not import" at bounding box center [381, 289] width 149 height 23
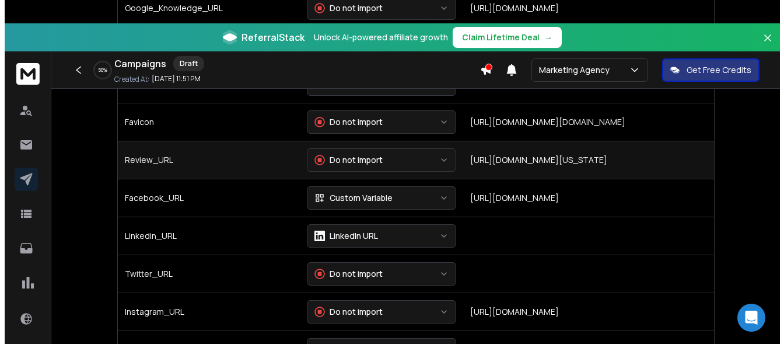
scroll to position [2101, 0]
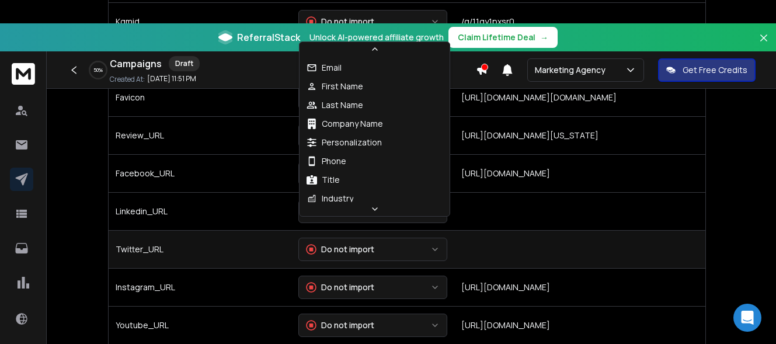
click at [394, 238] on button "Do not import" at bounding box center [372, 249] width 149 height 23
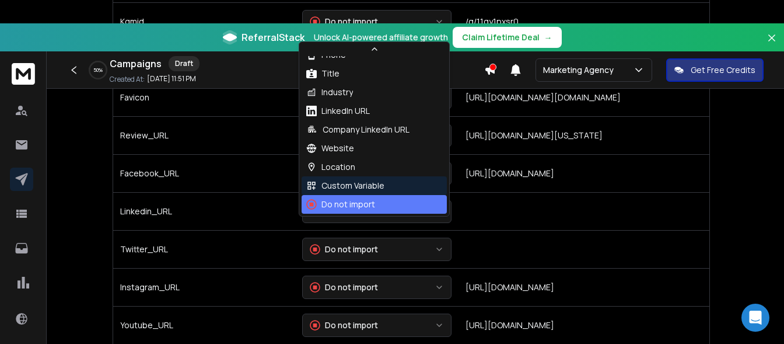
scroll to position [106, 0]
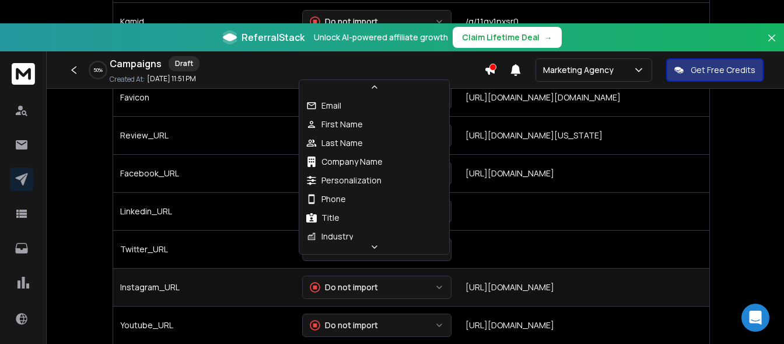
click at [398, 275] on button "Do not import" at bounding box center [376, 286] width 149 height 23
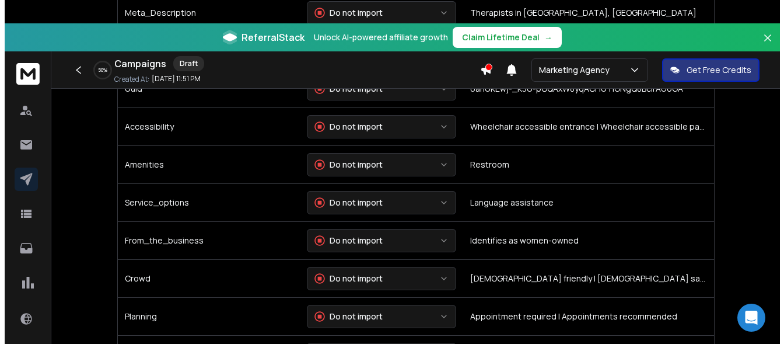
scroll to position [2509, 0]
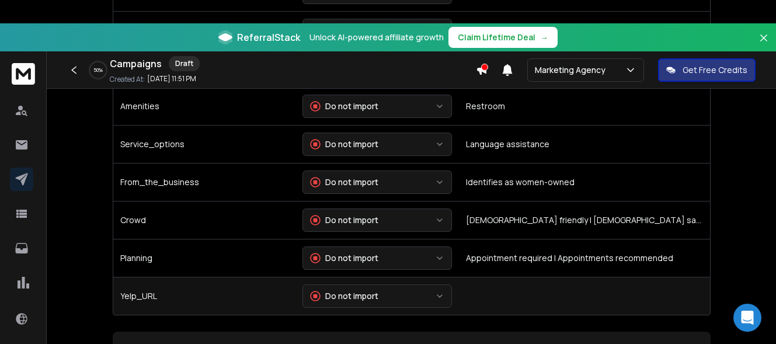
click at [382, 284] on button "Do not import" at bounding box center [376, 295] width 149 height 23
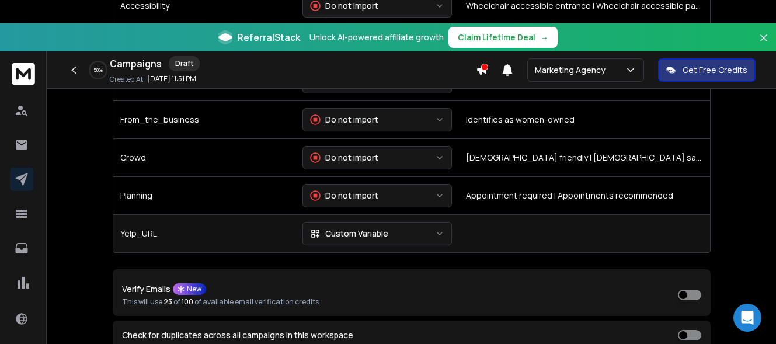
scroll to position [2626, 0]
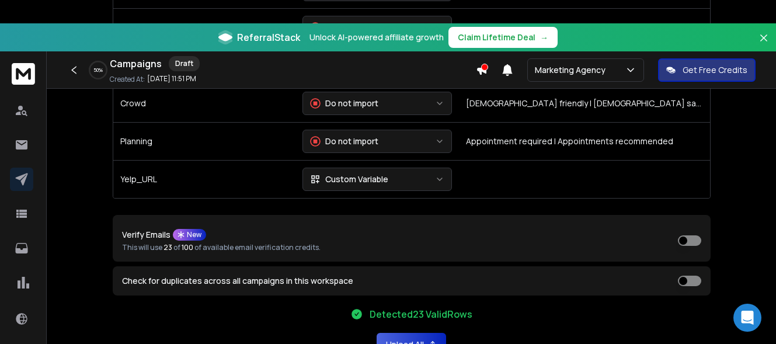
click at [698, 275] on button "Check for duplicates across all campaigns in this workspace" at bounding box center [689, 280] width 23 height 11
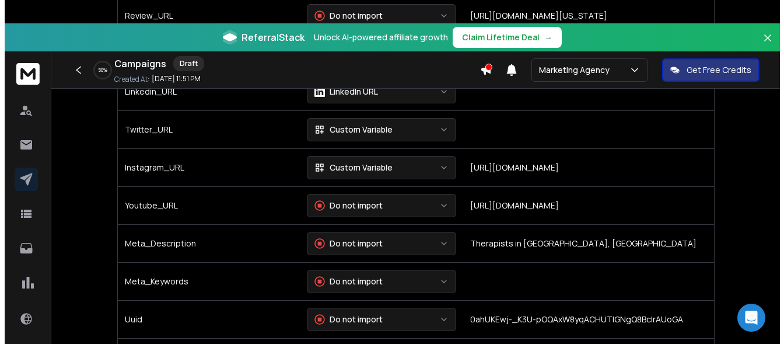
scroll to position [2218, 0]
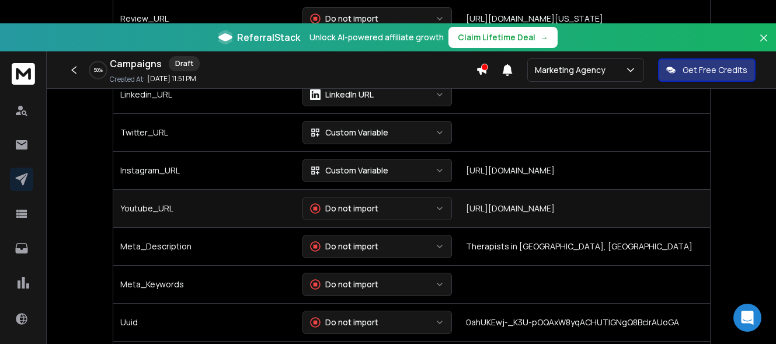
click at [413, 198] on button "Do not import" at bounding box center [376, 208] width 149 height 23
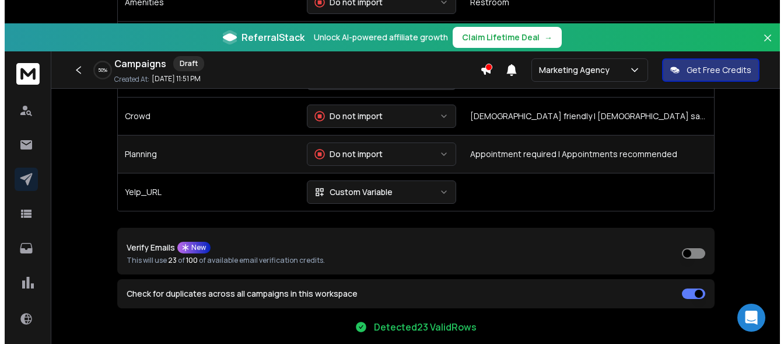
scroll to position [2638, 0]
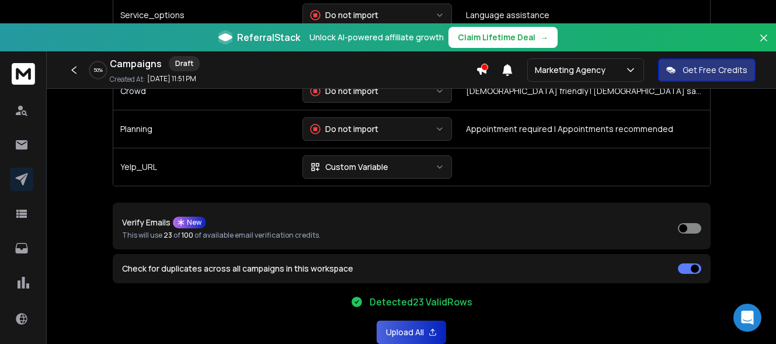
click at [437, 328] on icon at bounding box center [432, 332] width 8 height 8
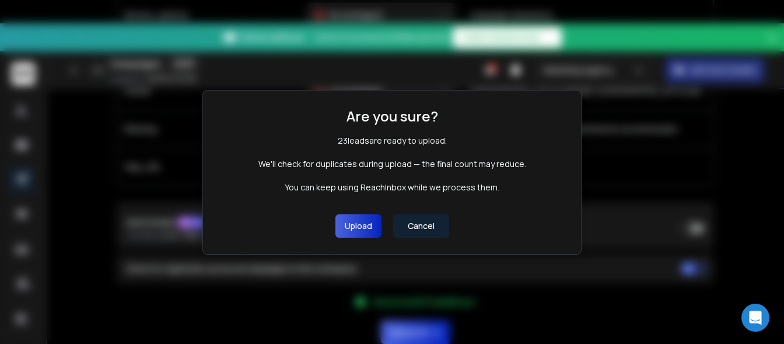
click at [358, 222] on button "Upload" at bounding box center [359, 225] width 46 height 23
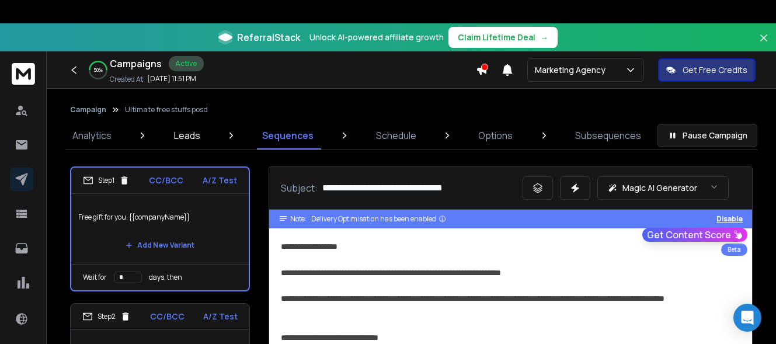
click at [189, 137] on p "Leads" at bounding box center [187, 135] width 26 height 14
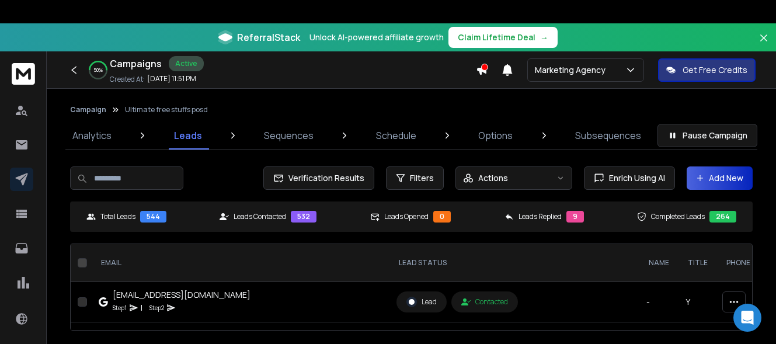
click at [747, 170] on button "Add New" at bounding box center [719, 177] width 66 height 23
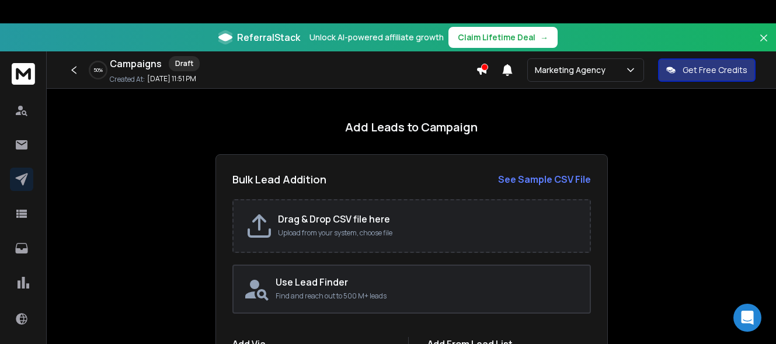
click at [500, 208] on div "Drag & Drop CSV file here Upload from your system, choose file" at bounding box center [411, 226] width 358 height 54
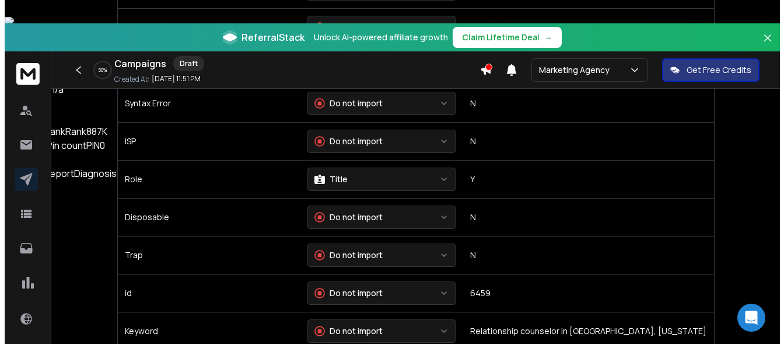
scroll to position [467, 0]
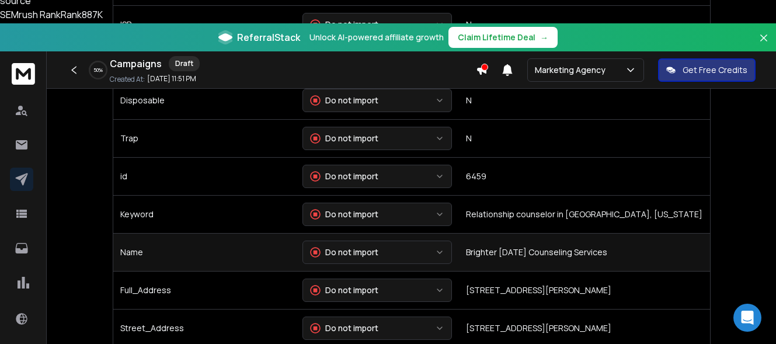
click at [400, 240] on button "Do not import" at bounding box center [376, 251] width 149 height 23
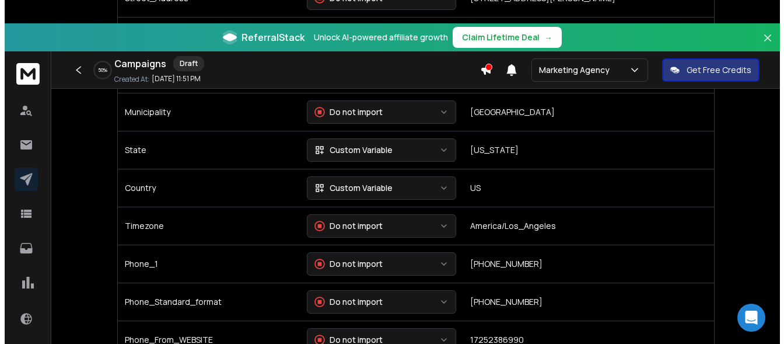
scroll to position [817, 0]
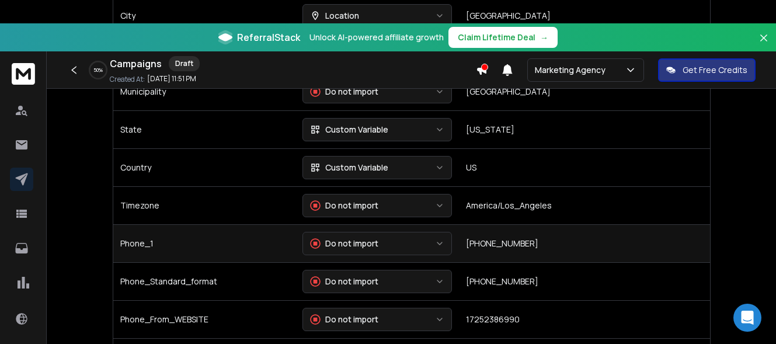
click at [385, 232] on button "Do not import" at bounding box center [376, 243] width 149 height 23
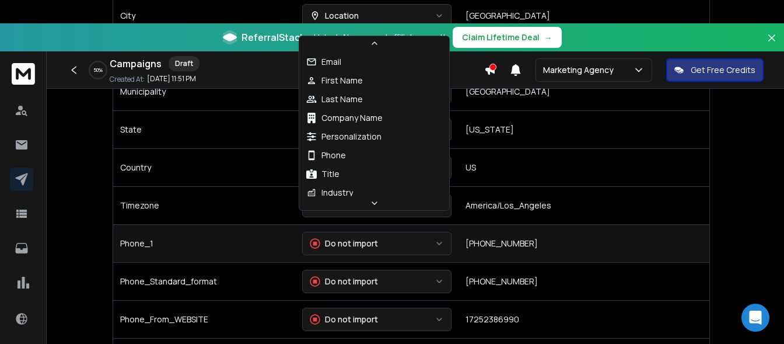
scroll to position [118, 0]
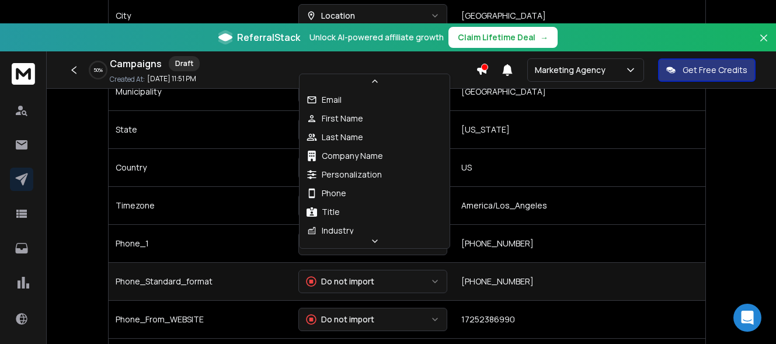
click at [368, 275] on div "Do not import" at bounding box center [340, 281] width 68 height 12
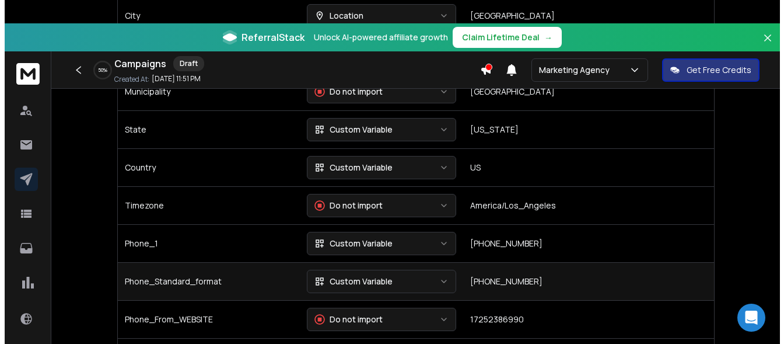
scroll to position [875, 0]
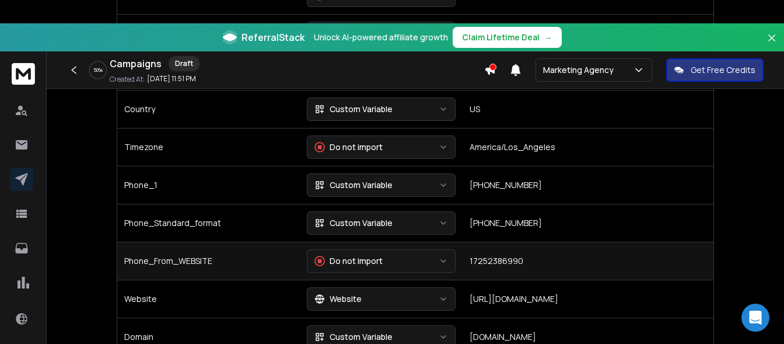
click at [378, 249] on button "Do not import" at bounding box center [381, 260] width 149 height 23
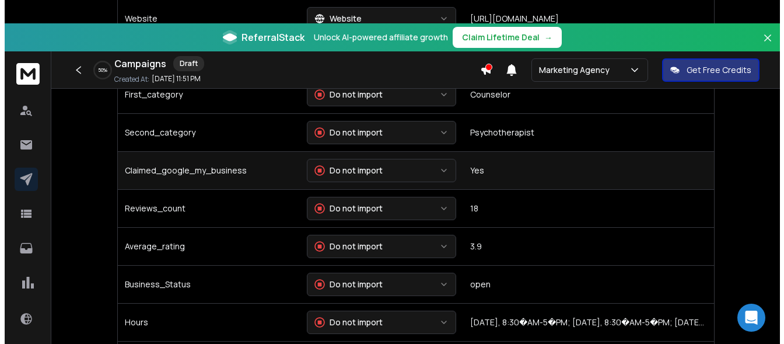
scroll to position [1109, 0]
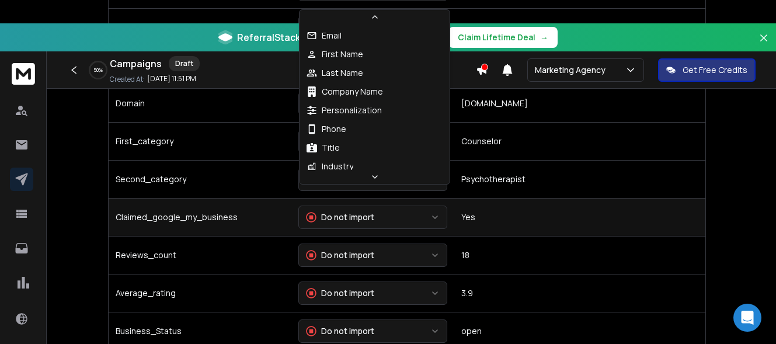
click at [400, 205] on button "Do not import" at bounding box center [372, 216] width 149 height 23
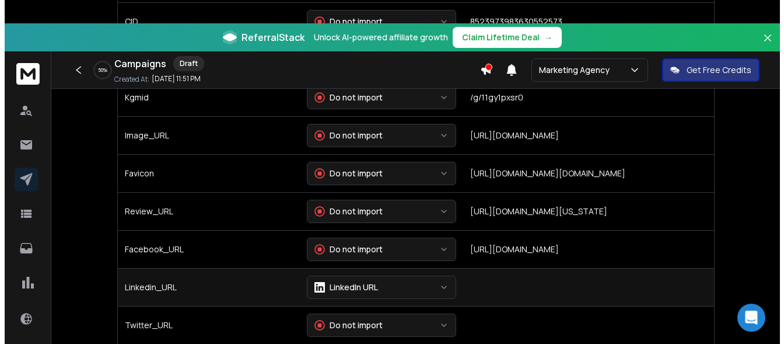
scroll to position [2043, 0]
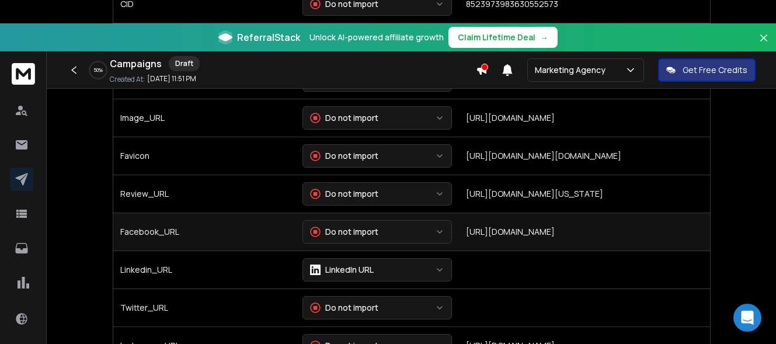
click at [393, 220] on button "Do not import" at bounding box center [376, 231] width 149 height 23
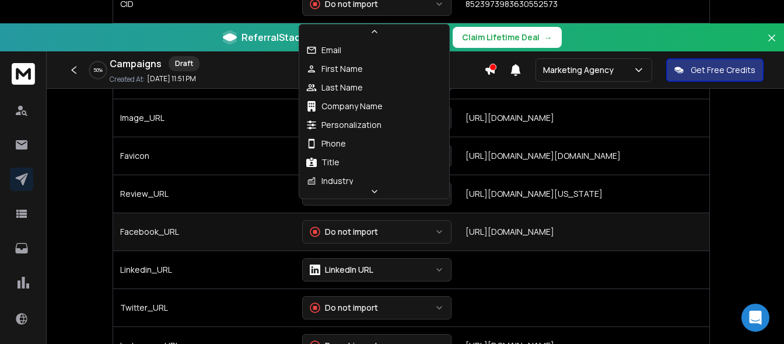
scroll to position [118, 0]
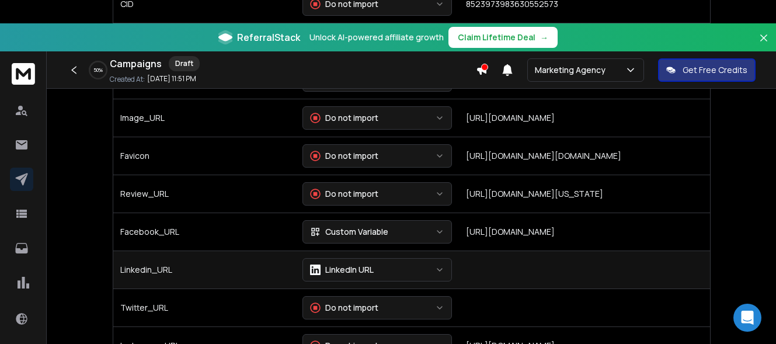
click at [389, 258] on button "LinkedIn URL" at bounding box center [376, 269] width 149 height 23
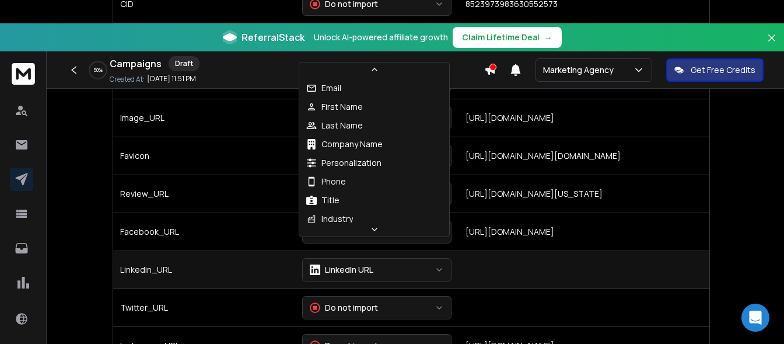
scroll to position [25, 0]
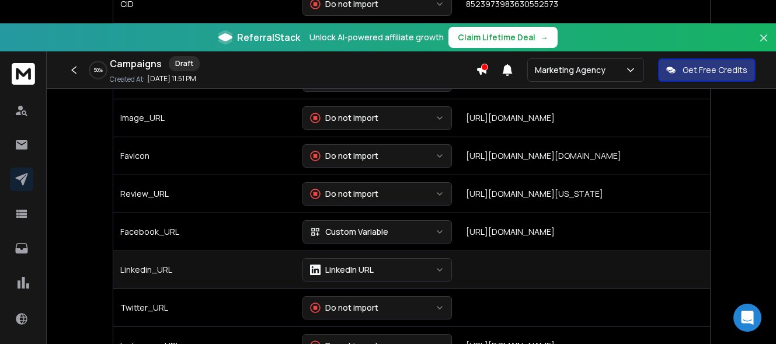
click at [497, 250] on td at bounding box center [584, 269] width 251 height 38
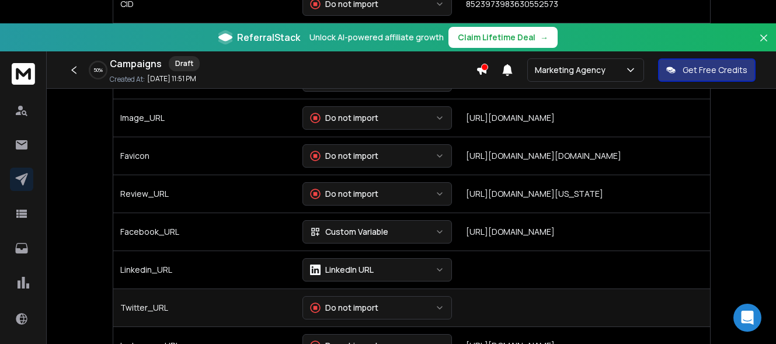
click at [392, 296] on button "Do not import" at bounding box center [376, 307] width 149 height 23
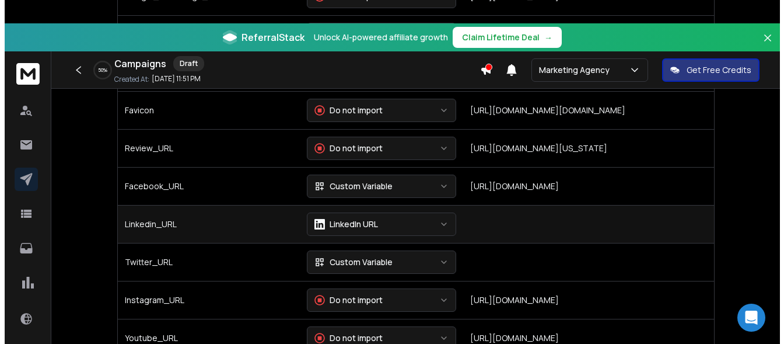
scroll to position [2101, 0]
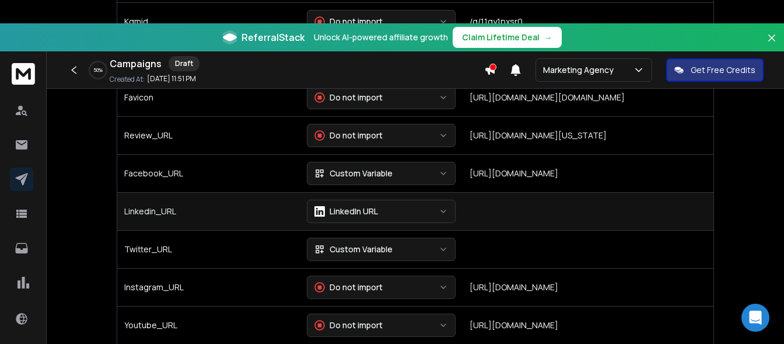
click at [390, 275] on button "Do not import" at bounding box center [381, 286] width 149 height 23
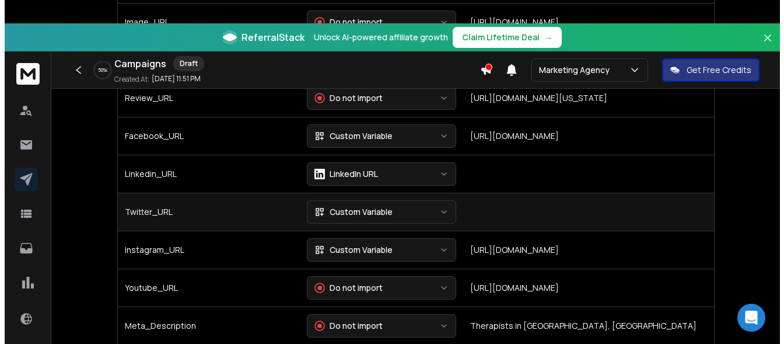
scroll to position [2159, 0]
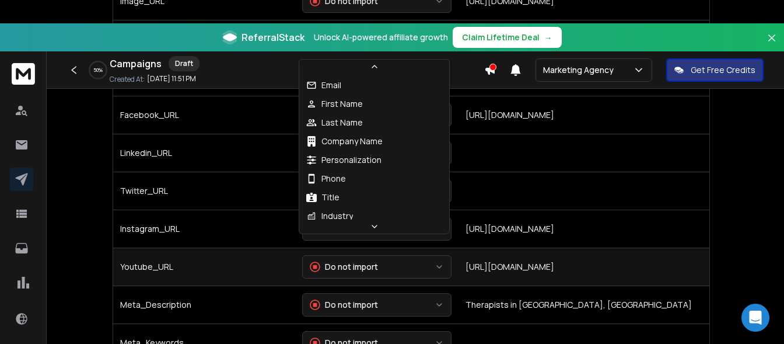
click at [398, 255] on button "Do not import" at bounding box center [376, 266] width 149 height 23
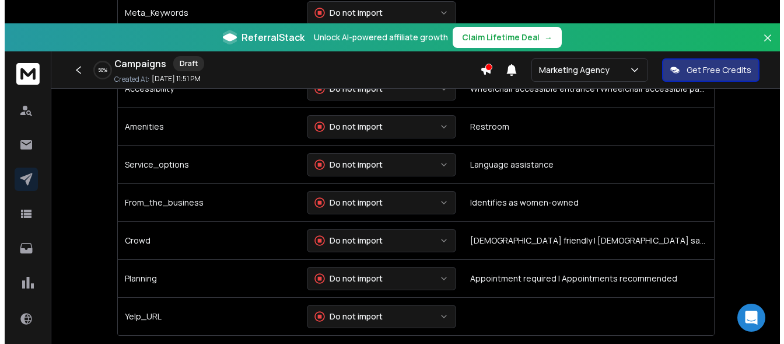
scroll to position [2509, 0]
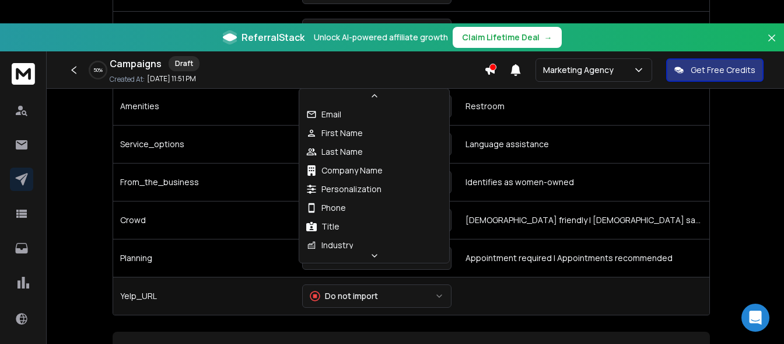
click at [397, 284] on button "Do not import" at bounding box center [376, 295] width 149 height 23
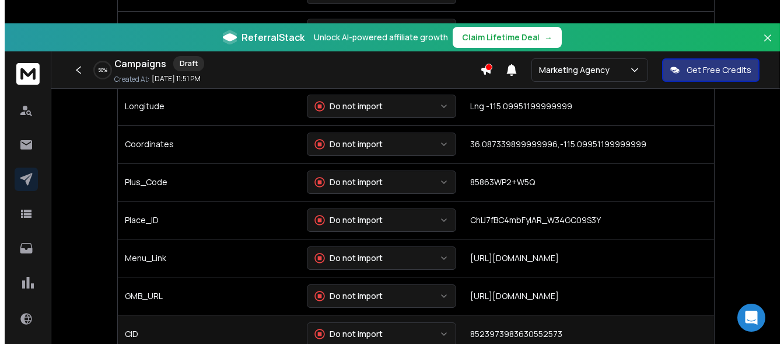
scroll to position [1692, 0]
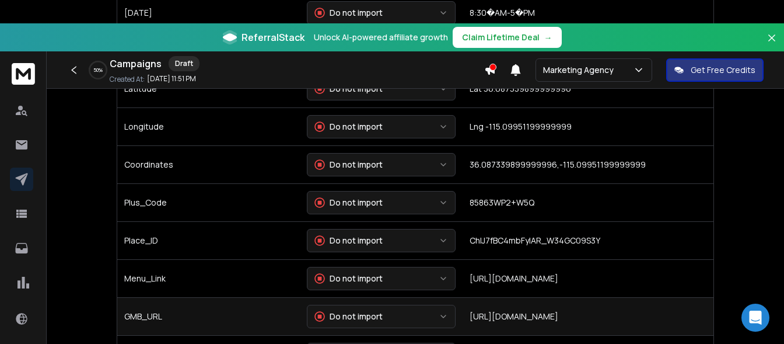
click at [408, 305] on button "Do not import" at bounding box center [381, 316] width 149 height 23
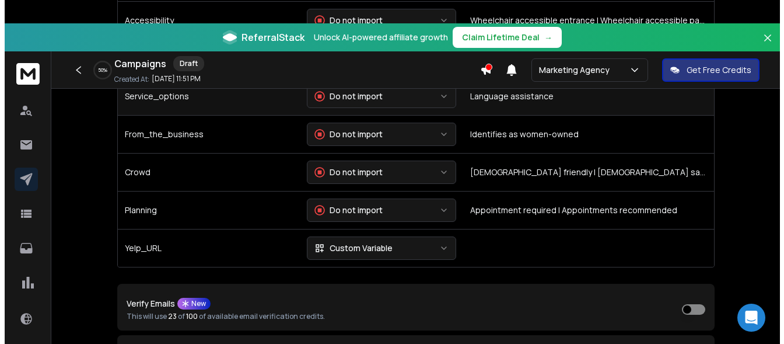
scroll to position [2638, 0]
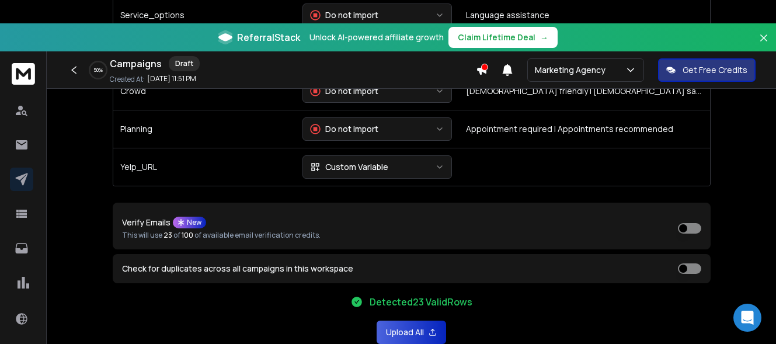
click at [693, 263] on button "Check for duplicates across all campaigns in this workspace" at bounding box center [689, 268] width 23 height 11
click at [432, 320] on button "Upload All" at bounding box center [410, 331] width 69 height 23
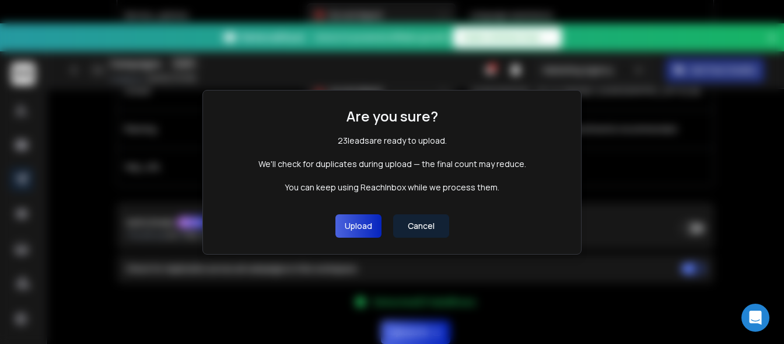
click at [378, 228] on button "Upload" at bounding box center [359, 225] width 46 height 23
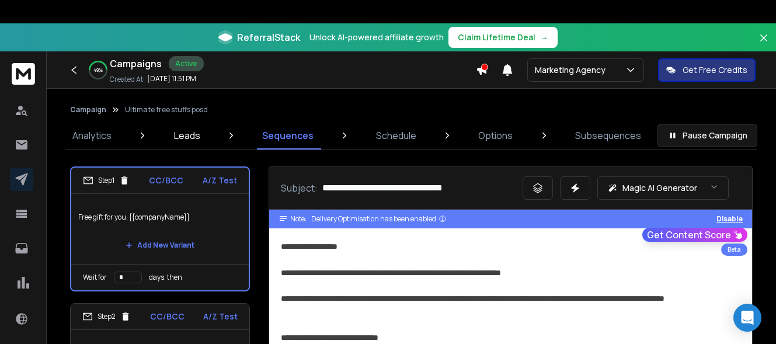
click at [182, 133] on p "Leads" at bounding box center [187, 135] width 26 height 14
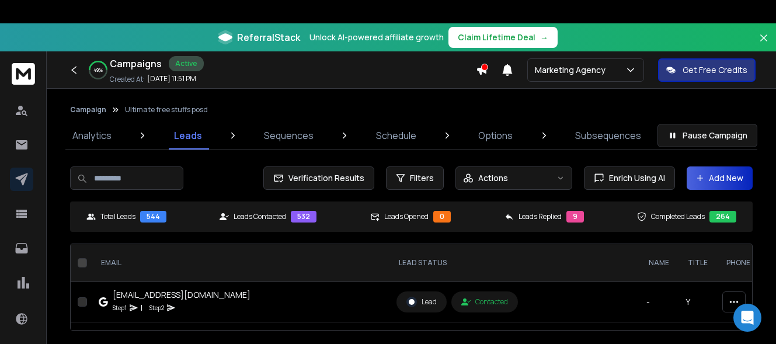
click at [748, 173] on button "Add New" at bounding box center [719, 177] width 66 height 23
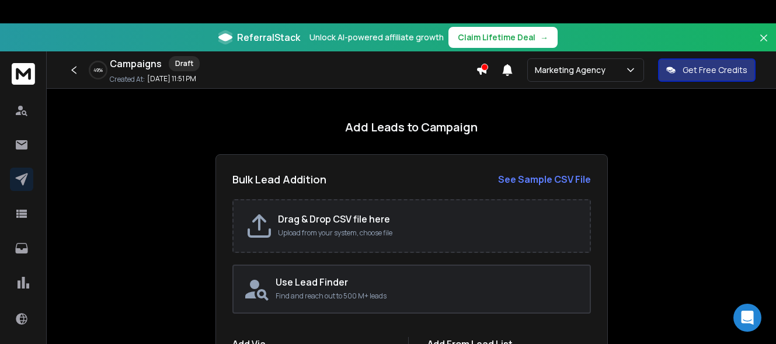
click at [544, 217] on h2 "Drag & Drop CSV file here" at bounding box center [428, 219] width 300 height 14
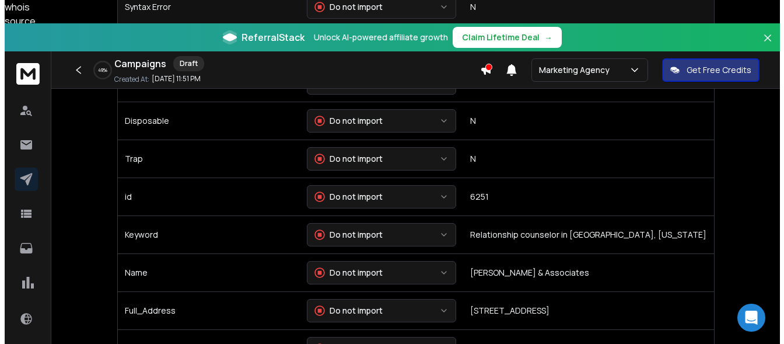
scroll to position [467, 0]
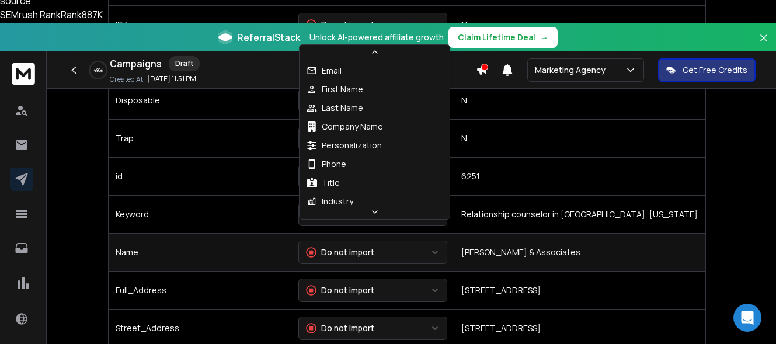
click at [409, 240] on button "Do not import" at bounding box center [372, 251] width 149 height 23
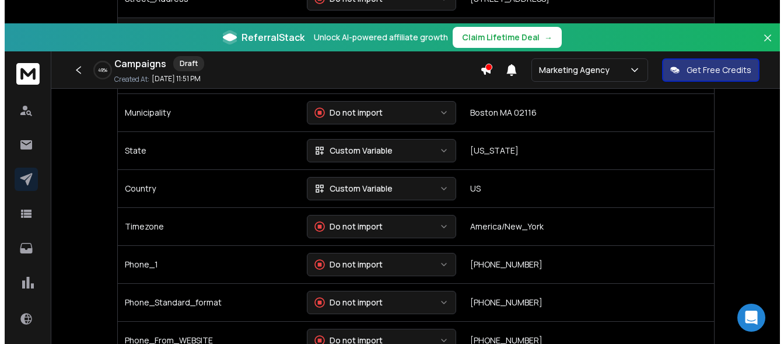
scroll to position [817, 0]
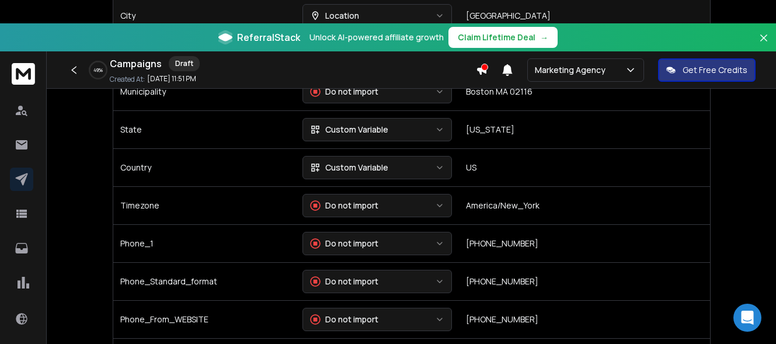
click at [407, 232] on button "Do not import" at bounding box center [376, 243] width 149 height 23
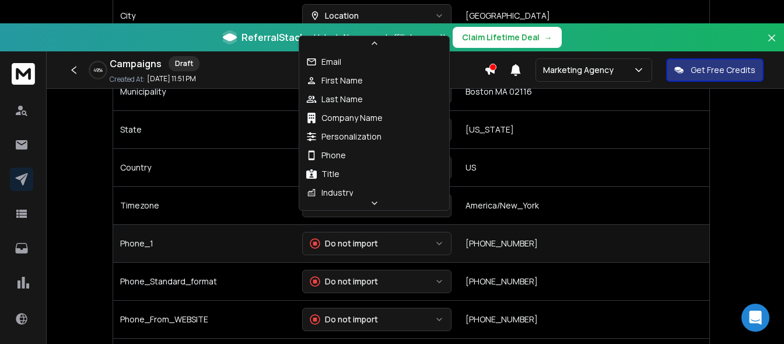
scroll to position [118, 0]
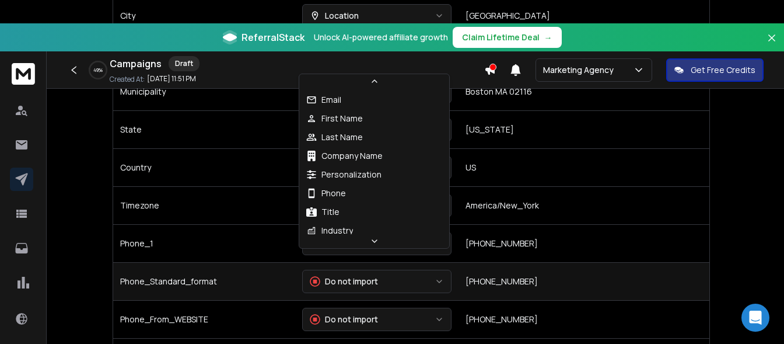
click at [388, 270] on button "Do not import" at bounding box center [376, 281] width 149 height 23
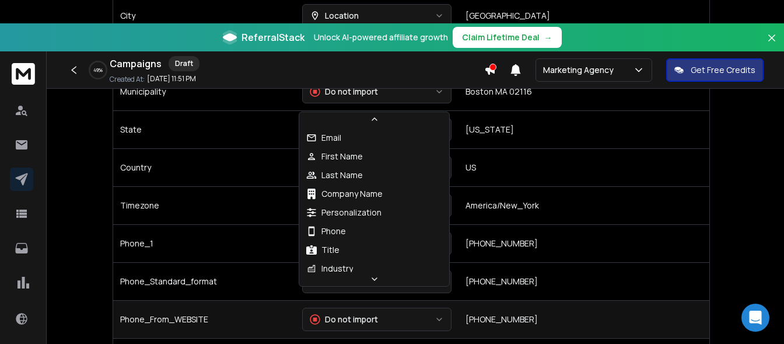
click at [395, 308] on button "Do not import" at bounding box center [376, 319] width 149 height 23
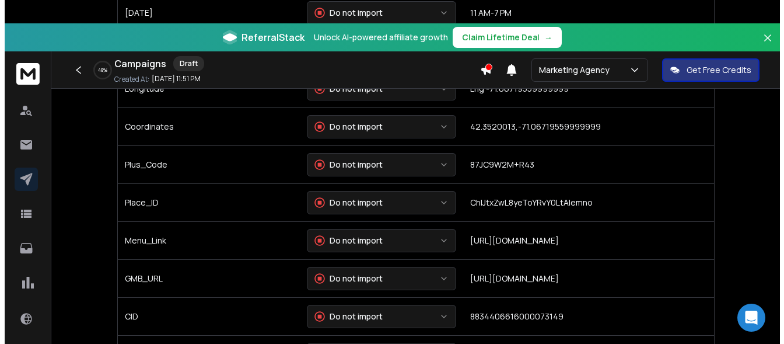
scroll to position [1751, 0]
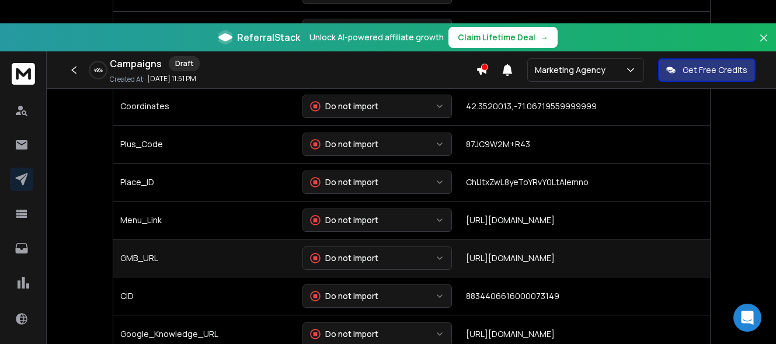
click at [402, 246] on button "Do not import" at bounding box center [376, 257] width 149 height 23
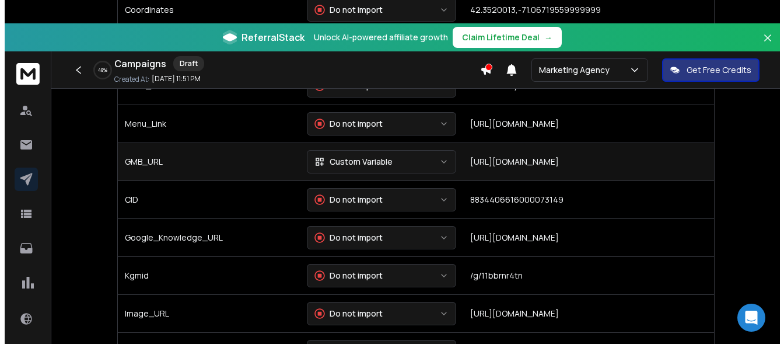
scroll to position [1868, 0]
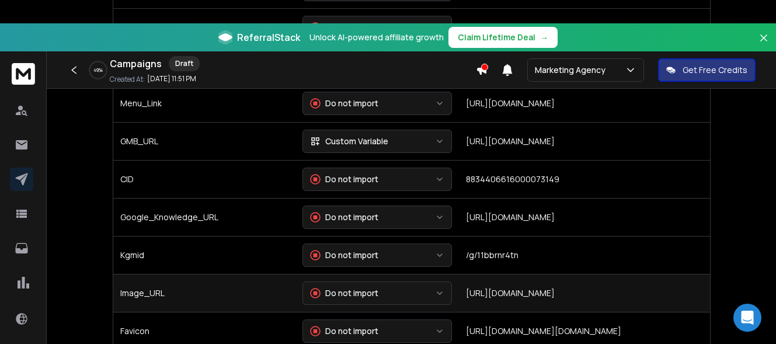
click at [390, 281] on button "Do not import" at bounding box center [376, 292] width 149 height 23
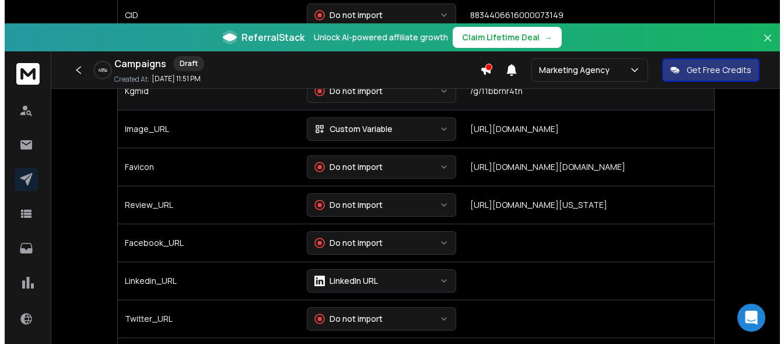
scroll to position [2043, 0]
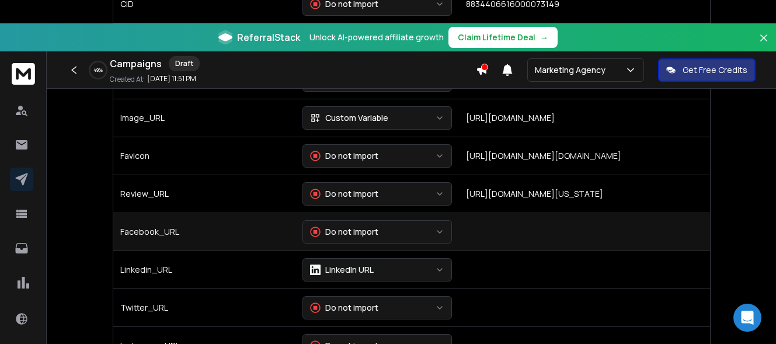
click at [388, 220] on button "Do not import" at bounding box center [376, 231] width 149 height 23
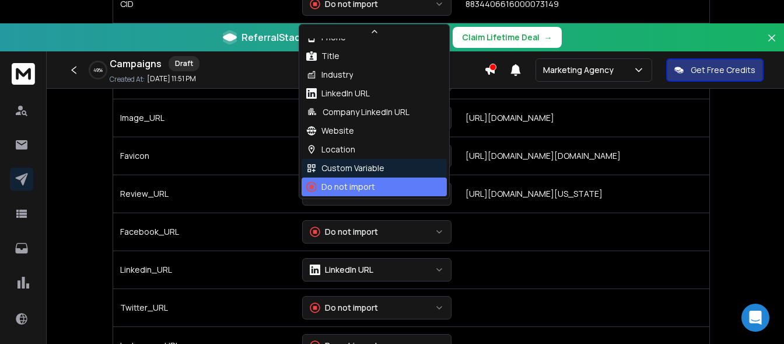
scroll to position [106, 0]
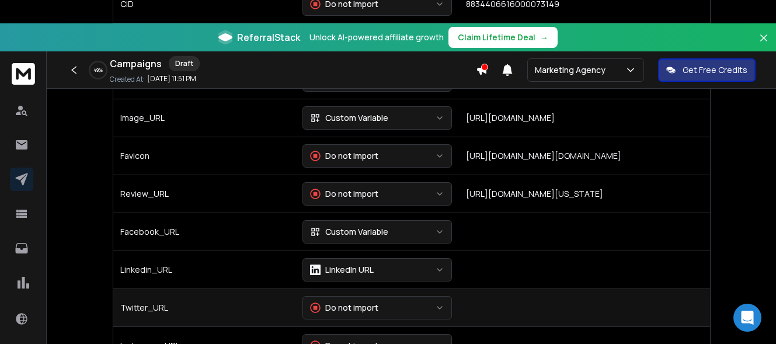
click at [384, 296] on button "Do not import" at bounding box center [376, 307] width 149 height 23
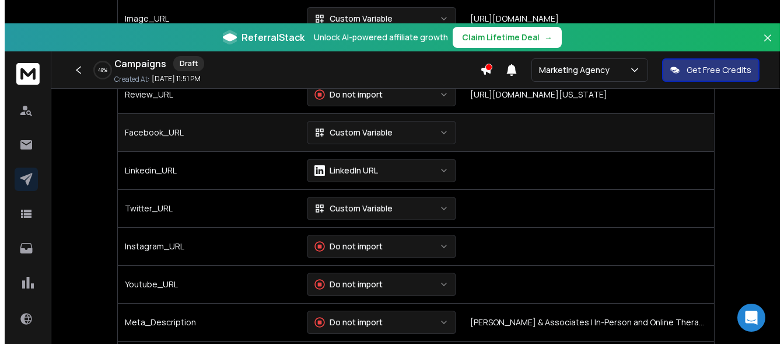
scroll to position [2159, 0]
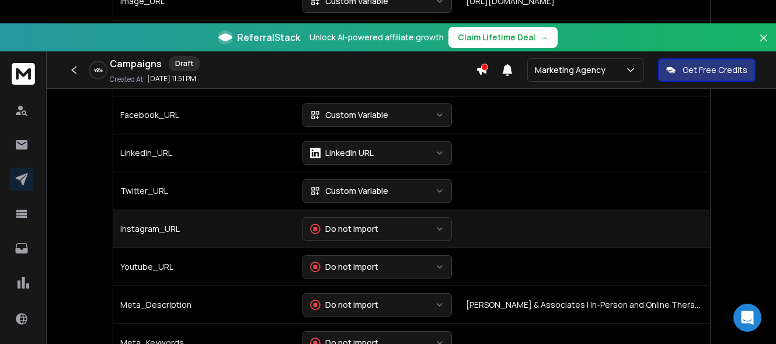
click at [389, 217] on button "Do not import" at bounding box center [376, 228] width 149 height 23
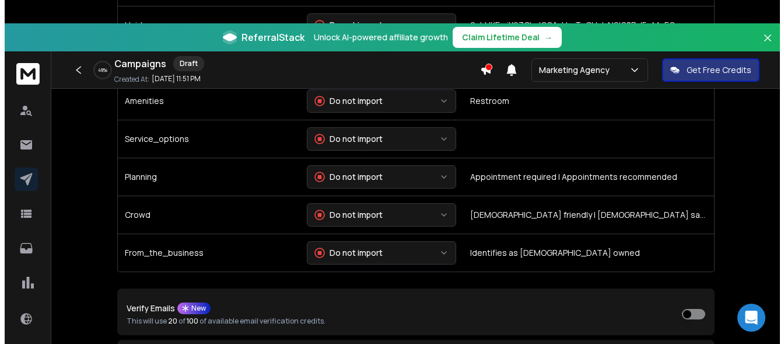
scroll to position [2601, 0]
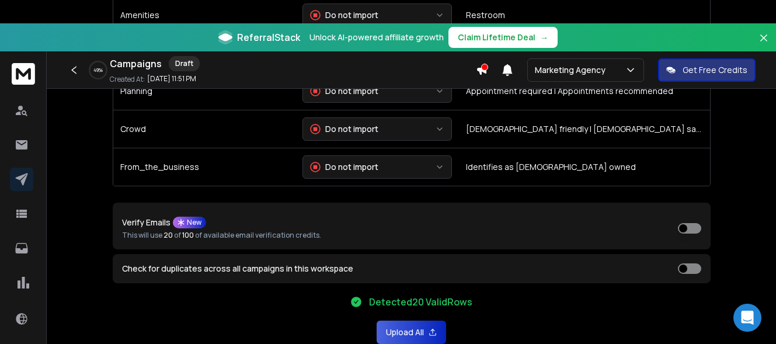
click at [694, 263] on button "Check for duplicates across all campaigns in this workspace" at bounding box center [689, 268] width 23 height 11
click at [424, 320] on button "Upload All" at bounding box center [410, 331] width 69 height 23
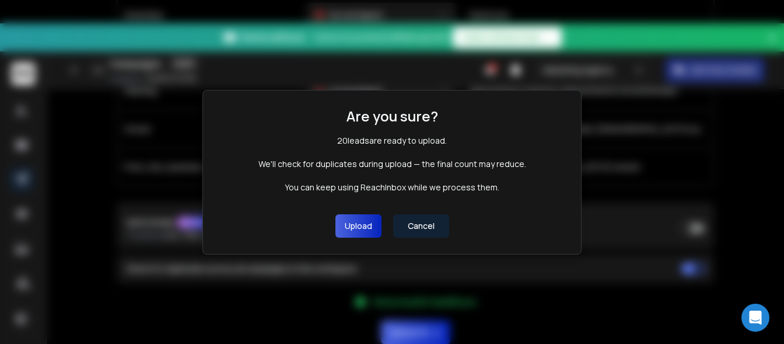
click at [352, 221] on button "Upload" at bounding box center [359, 225] width 46 height 23
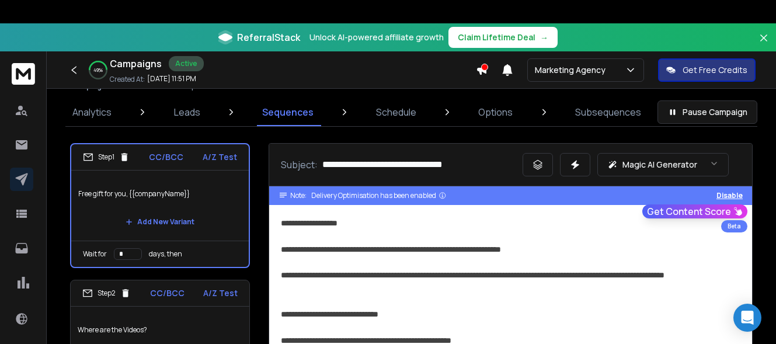
scroll to position [11, 0]
